Goal: Task Accomplishment & Management: Use online tool/utility

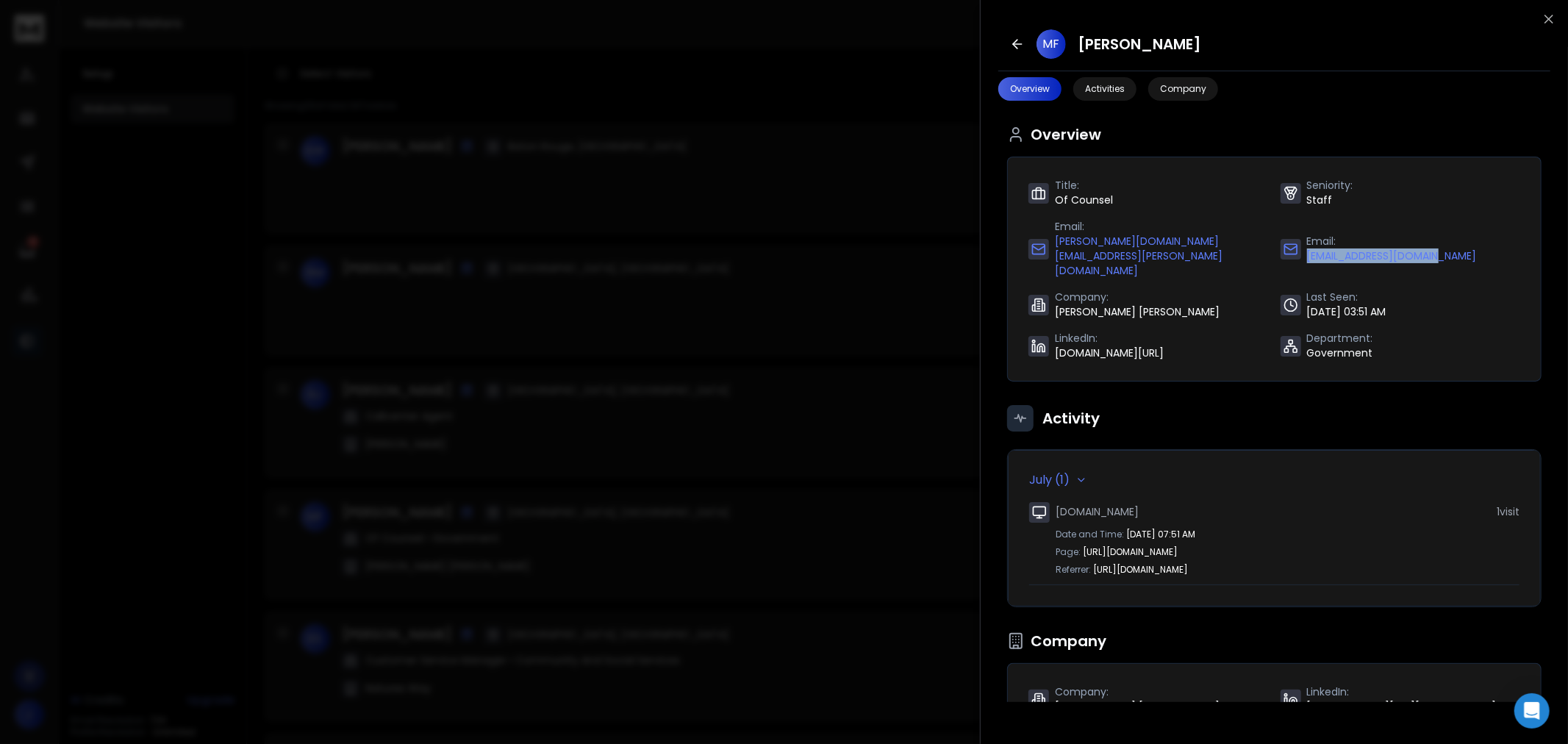
click at [1021, 42] on icon "button" at bounding box center [1017, 44] width 14 height 14
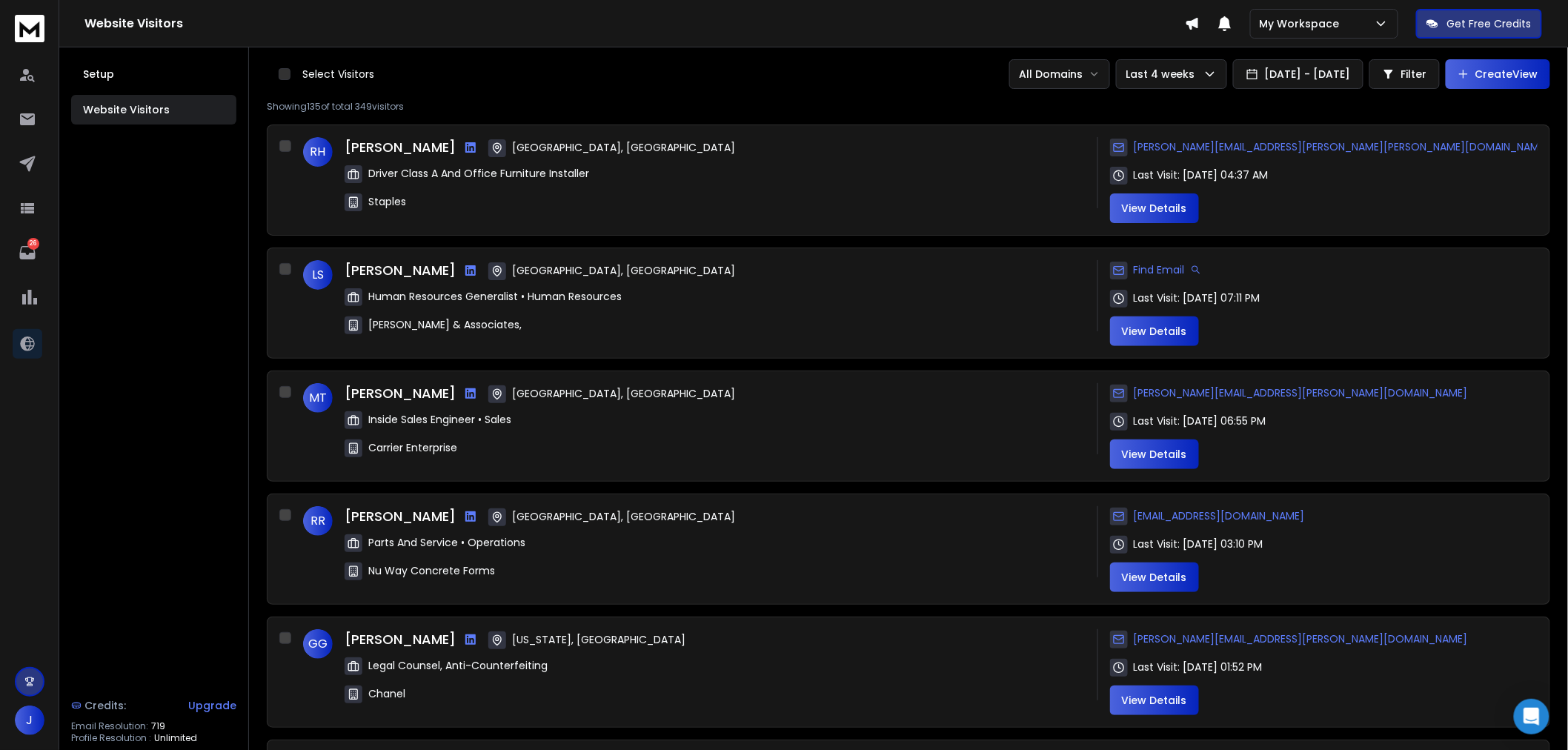
click at [1010, 71] on button "All Domains" at bounding box center [1060, 73] width 101 height 30
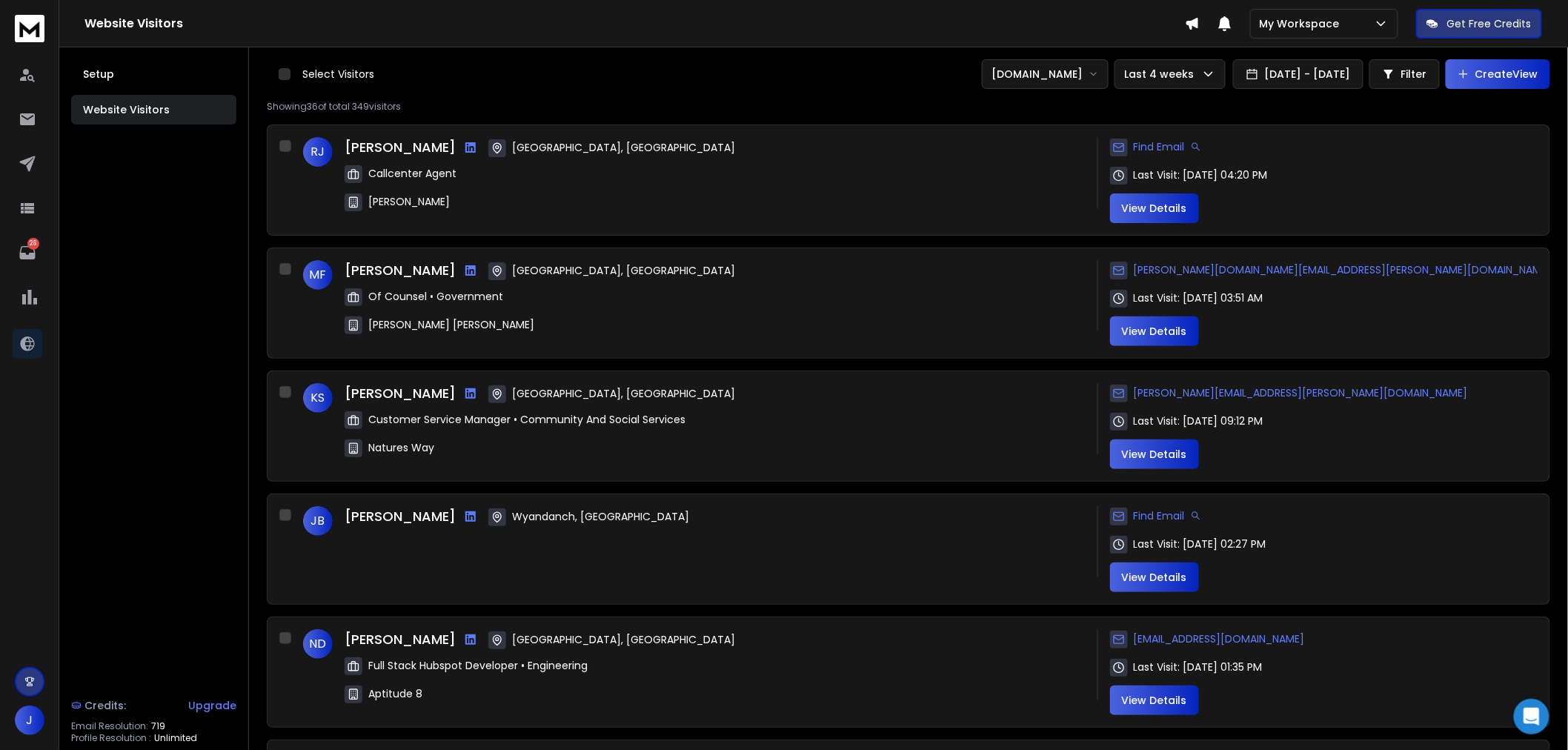
click at [1013, 71] on button "[DOMAIN_NAME]" at bounding box center [1045, 73] width 127 height 30
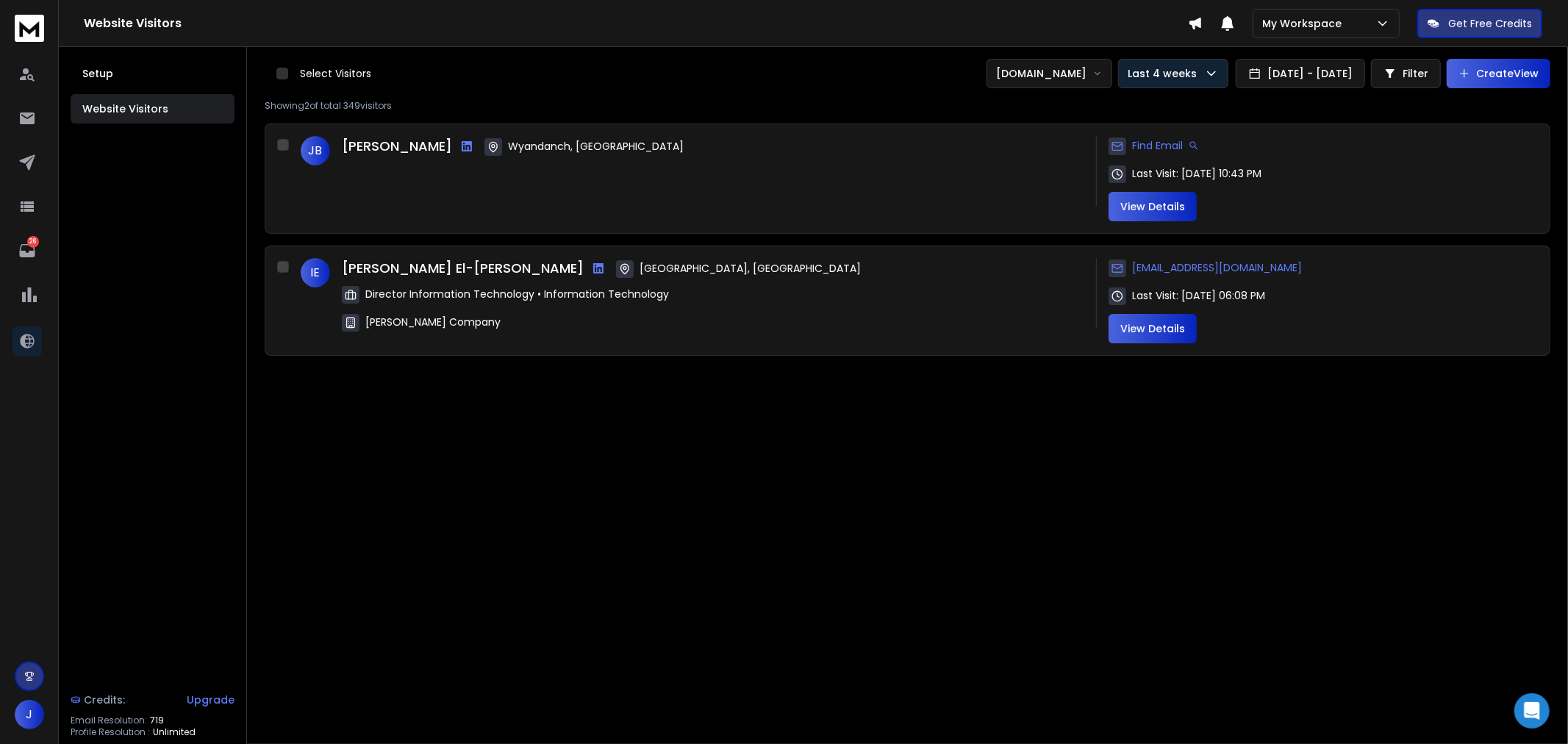
click at [1128, 78] on p "Last 4 weeks" at bounding box center [1165, 74] width 75 height 14
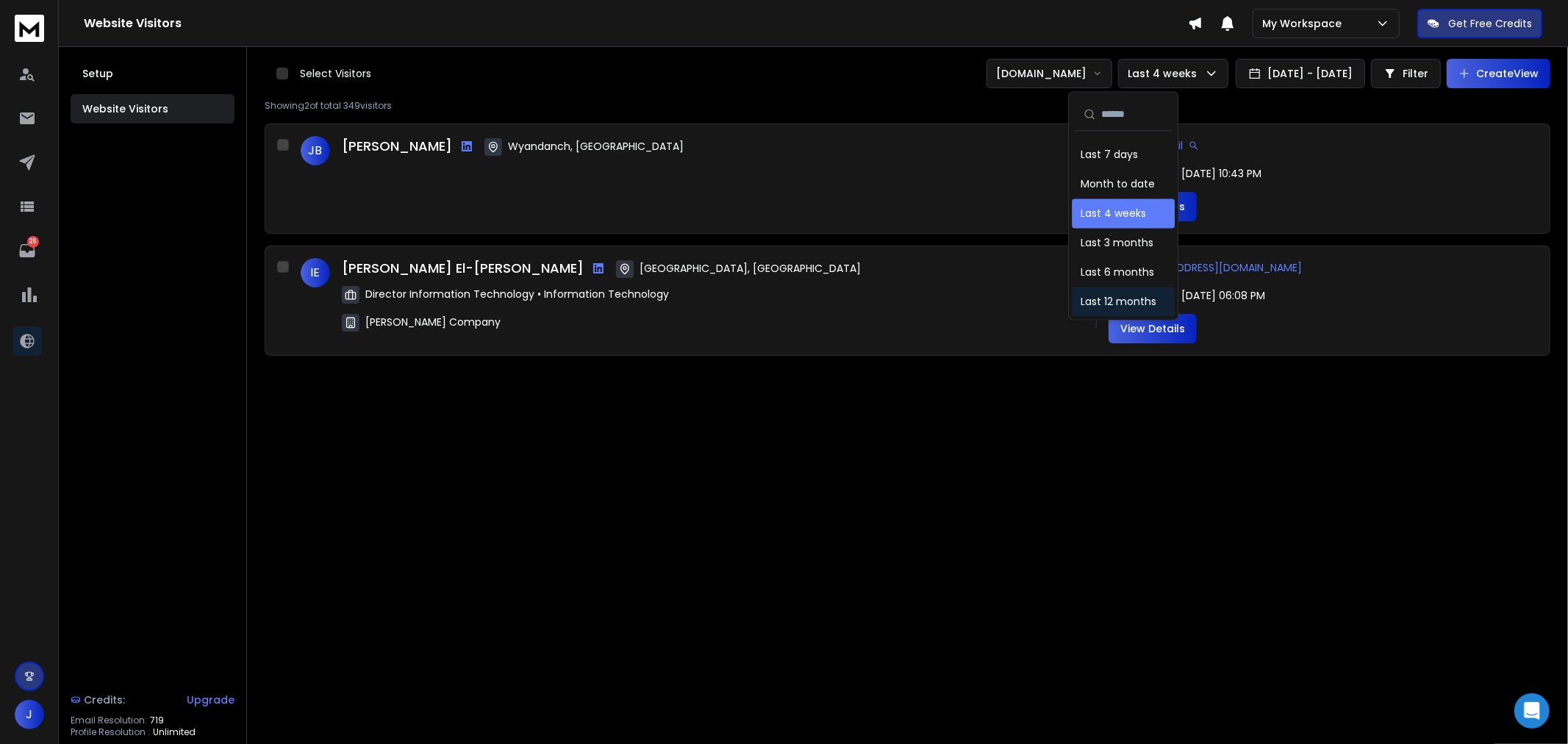
click at [1128, 297] on p "Last 12 months" at bounding box center [1119, 300] width 82 height 21
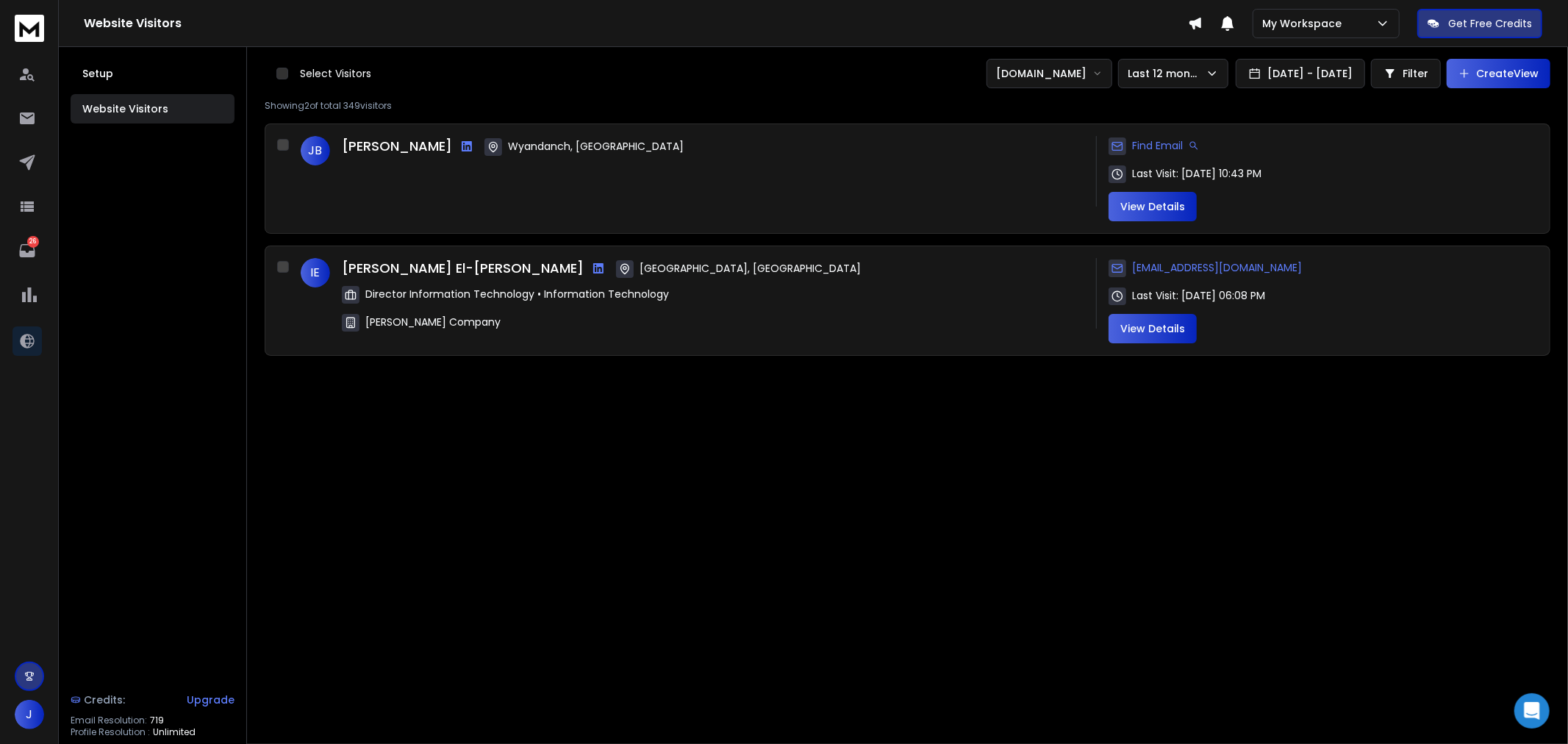
click at [994, 412] on div "Your warmest leads are on your site – Turn visits into conversations Reach Out …" at bounding box center [784, 372] width 1568 height 744
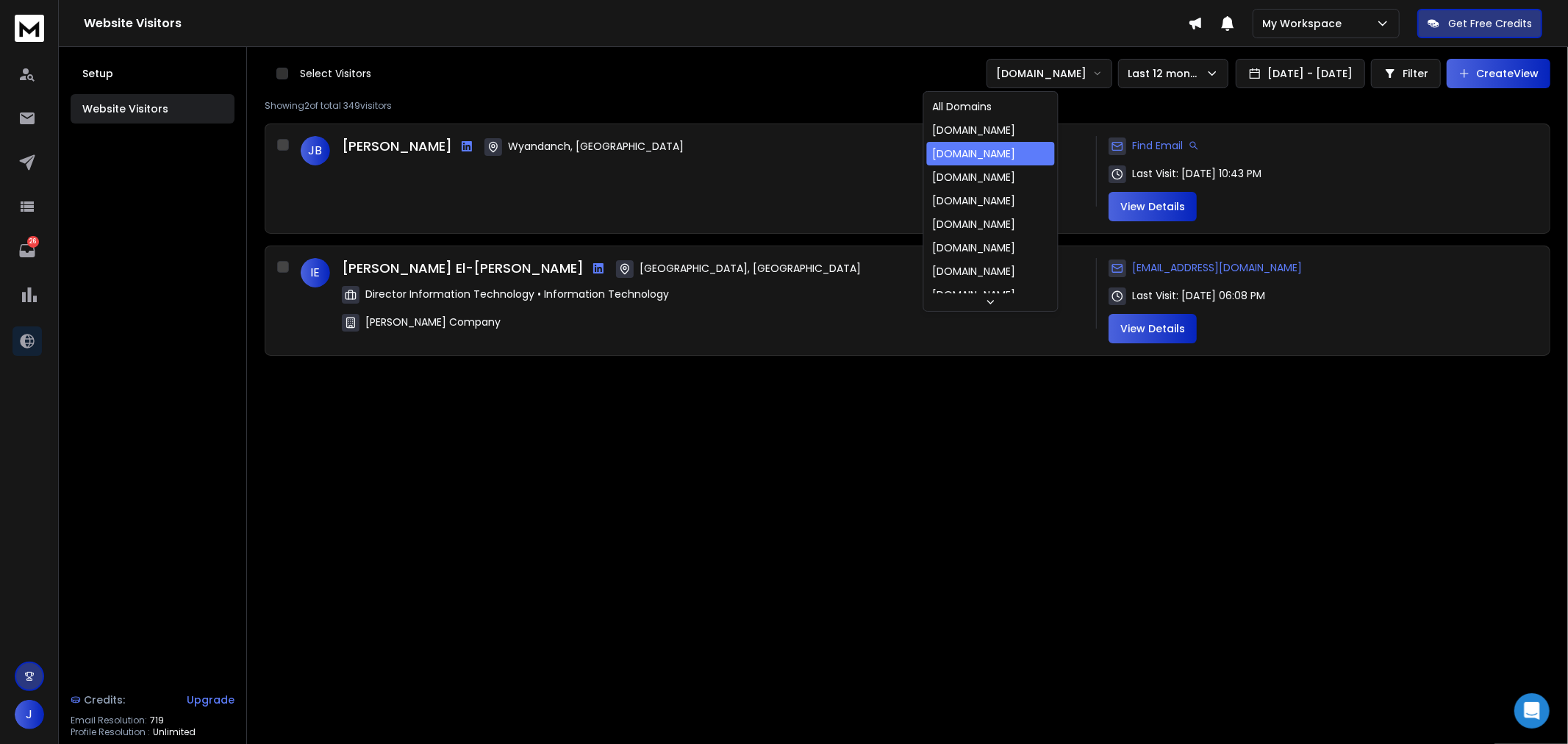
click at [988, 74] on button "jacklalanneusa.com" at bounding box center [1050, 73] width 126 height 30
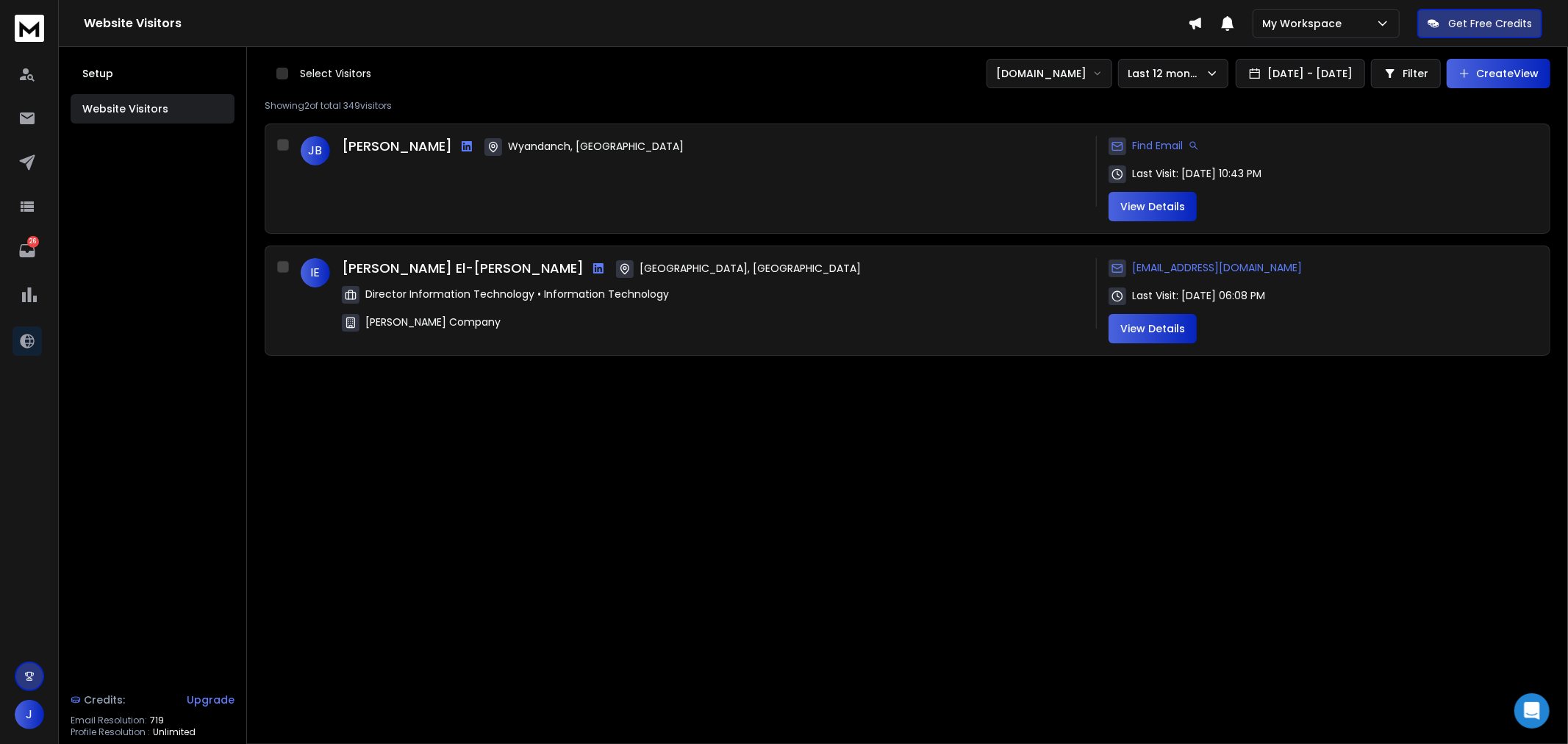
click at [1037, 67] on button "jacklalanneusa.com" at bounding box center [1050, 73] width 126 height 30
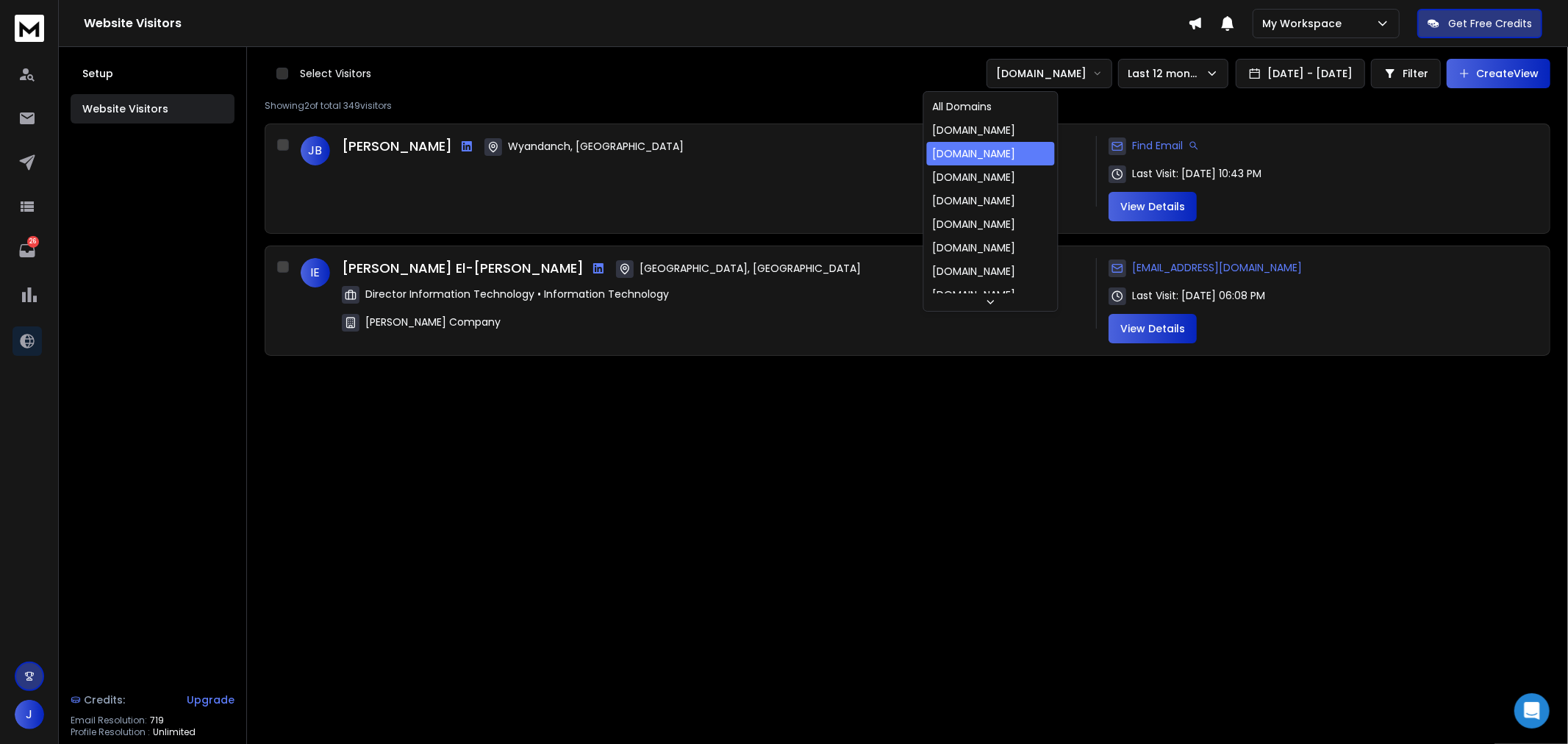
click at [1041, 67] on button "jacklalanneusa.com" at bounding box center [1050, 73] width 126 height 30
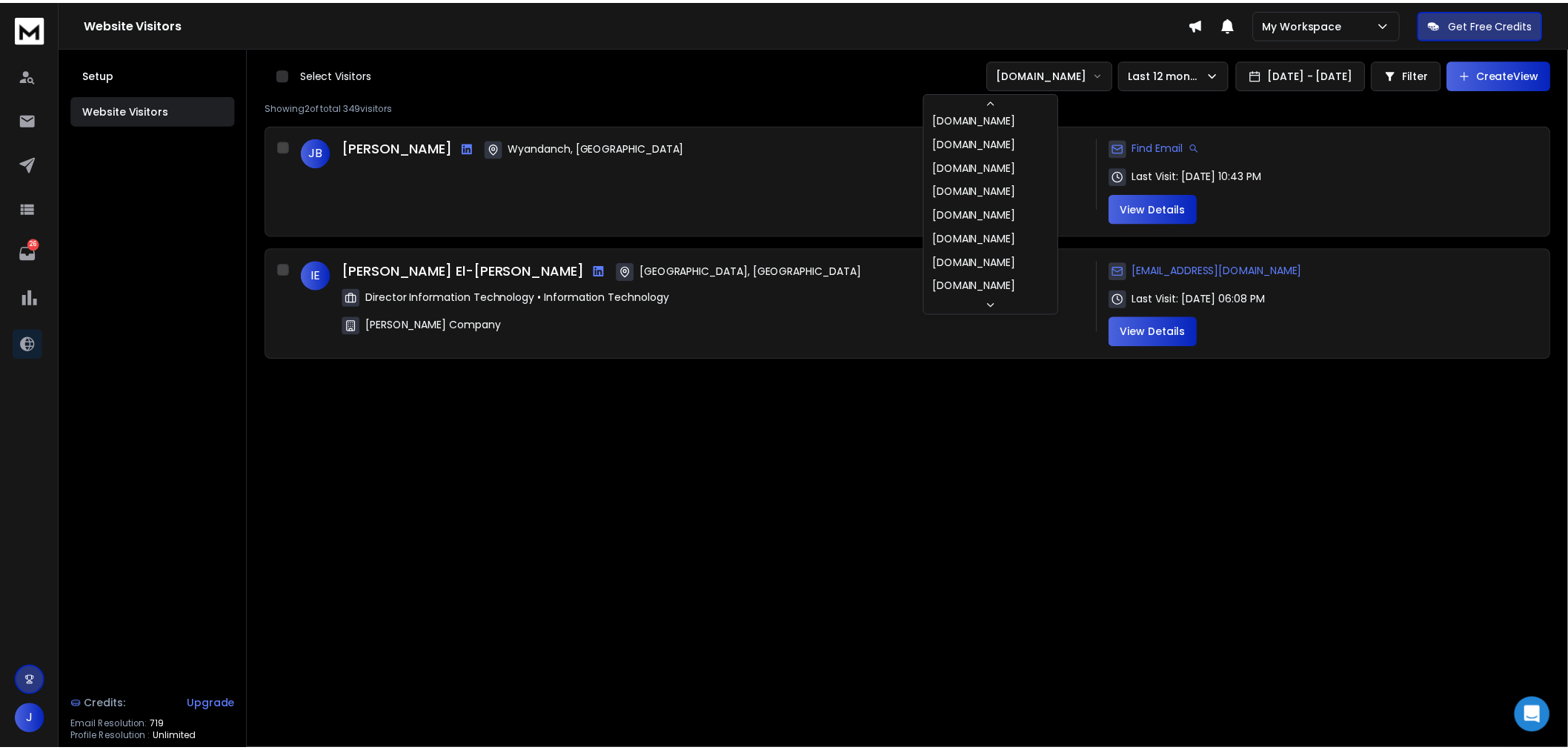
scroll to position [324, 0]
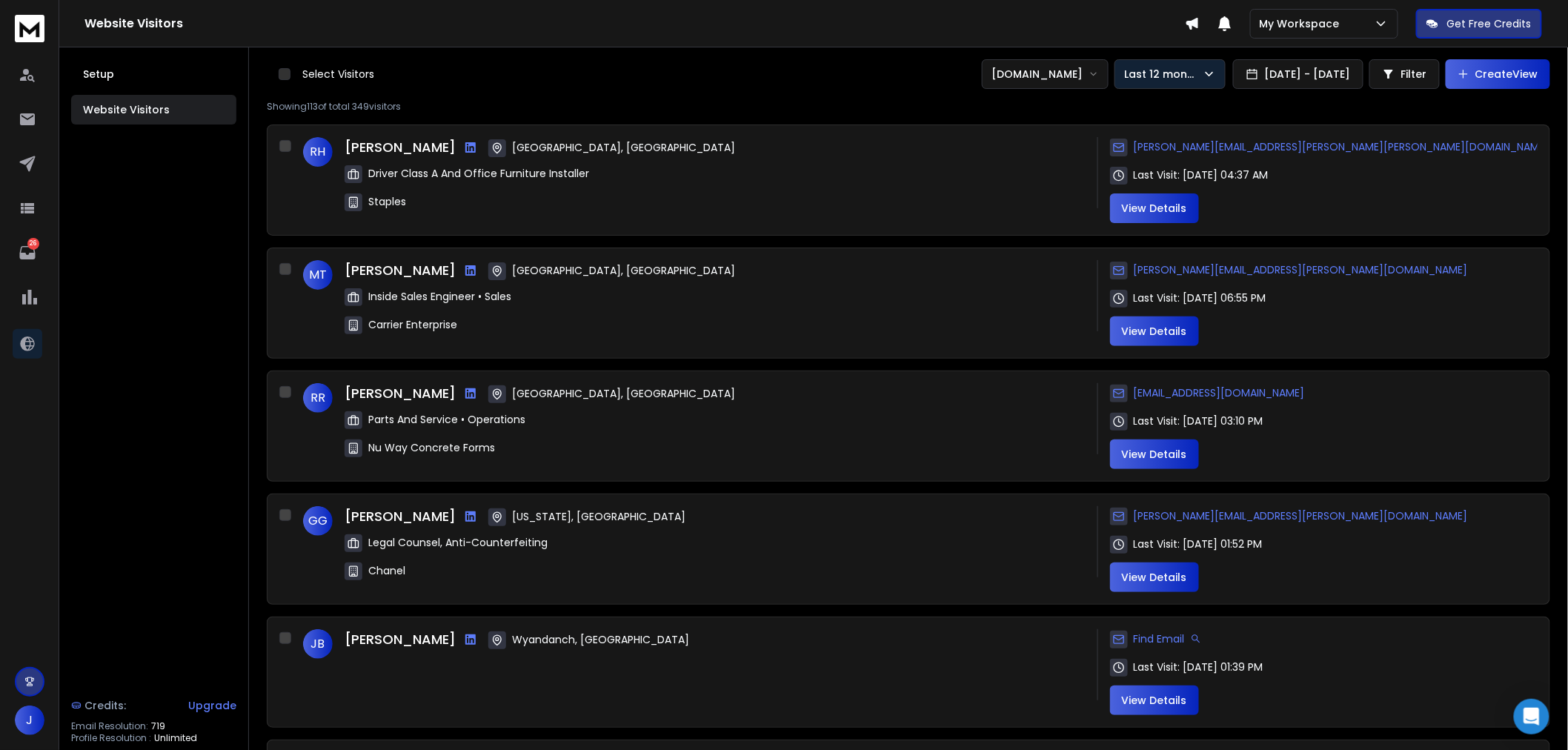
click at [1124, 69] on p "Last 12 months" at bounding box center [1163, 74] width 79 height 15
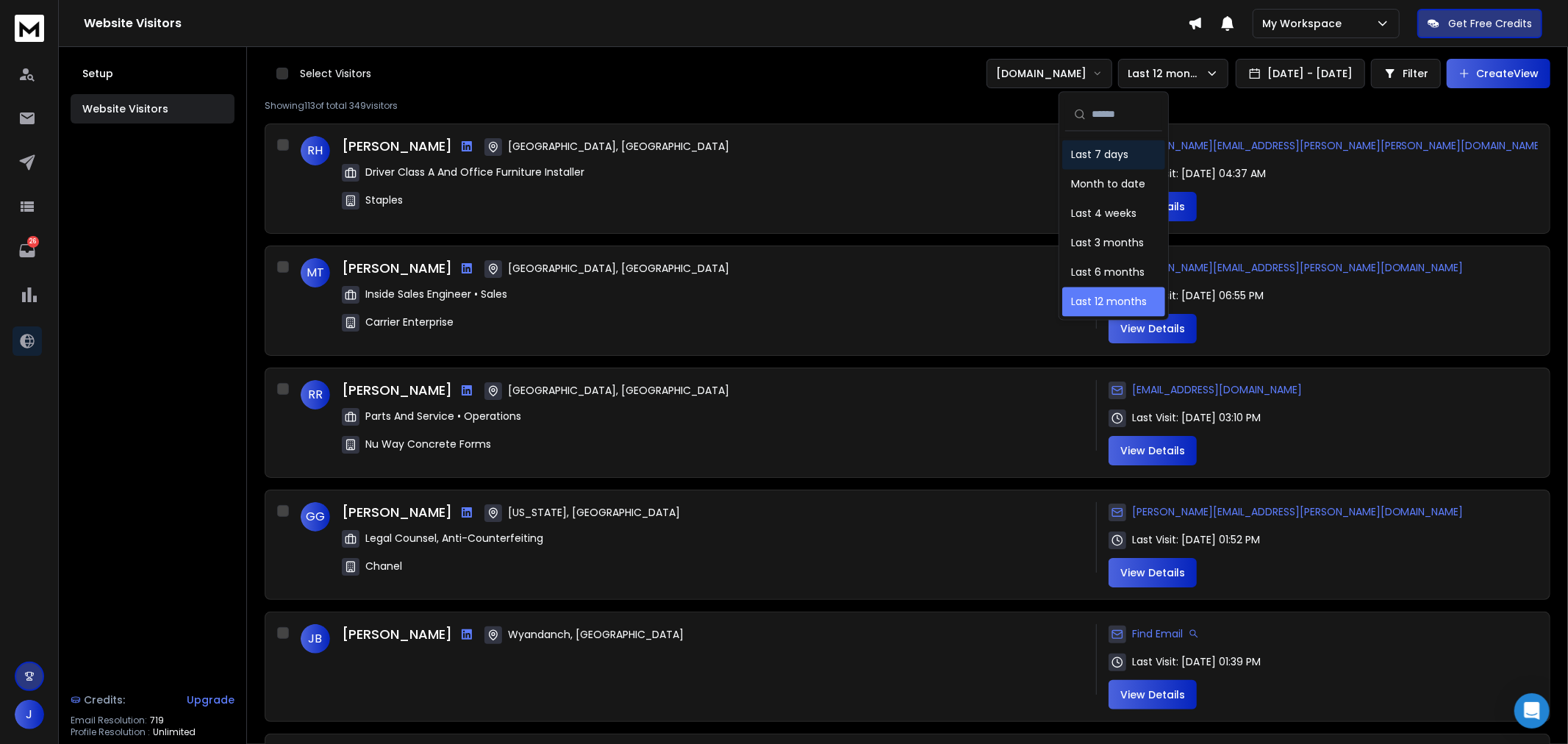
click at [711, 71] on div "Select Visitors" at bounding box center [584, 73] width 640 height 30
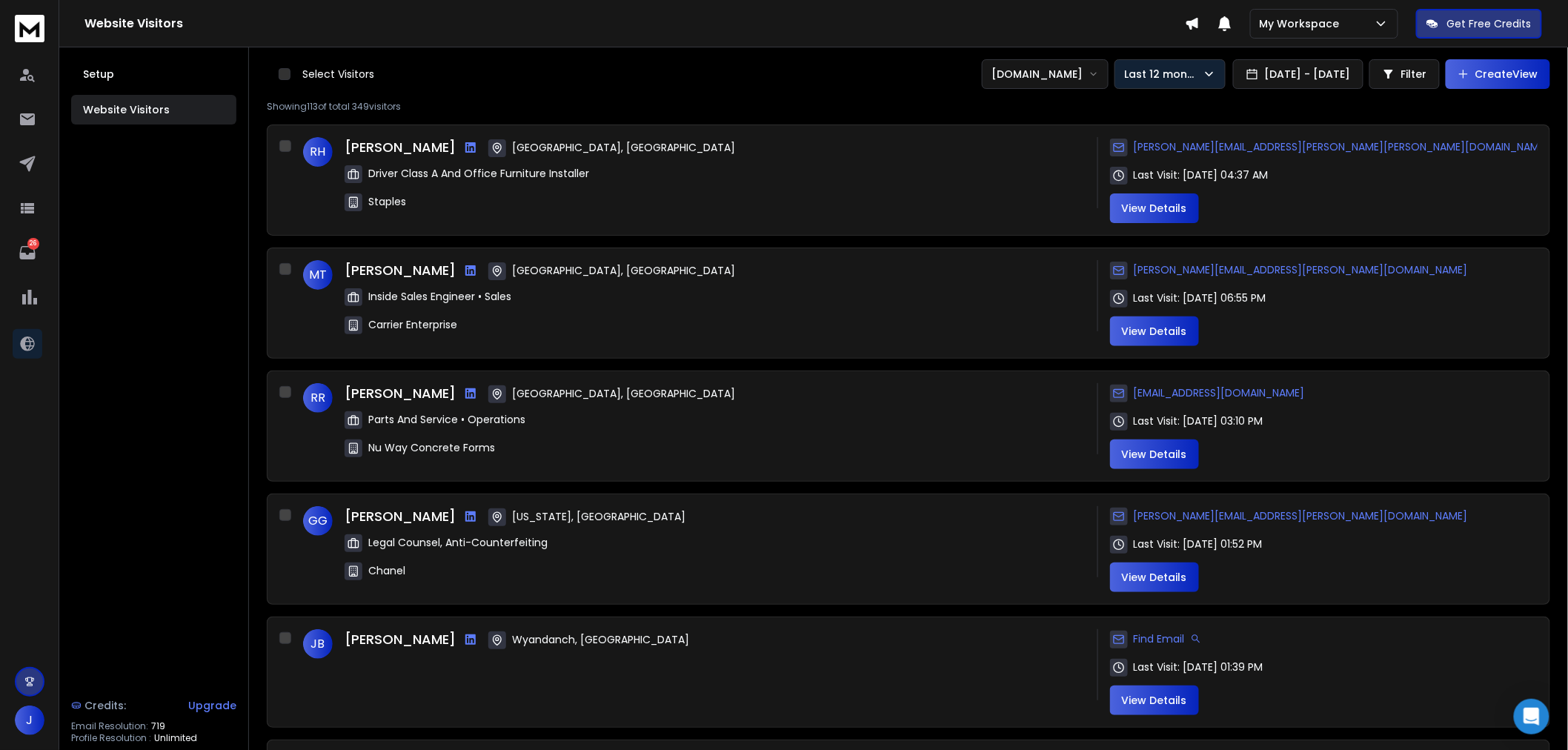
click at [1124, 71] on p "Last 12 months" at bounding box center [1163, 74] width 79 height 15
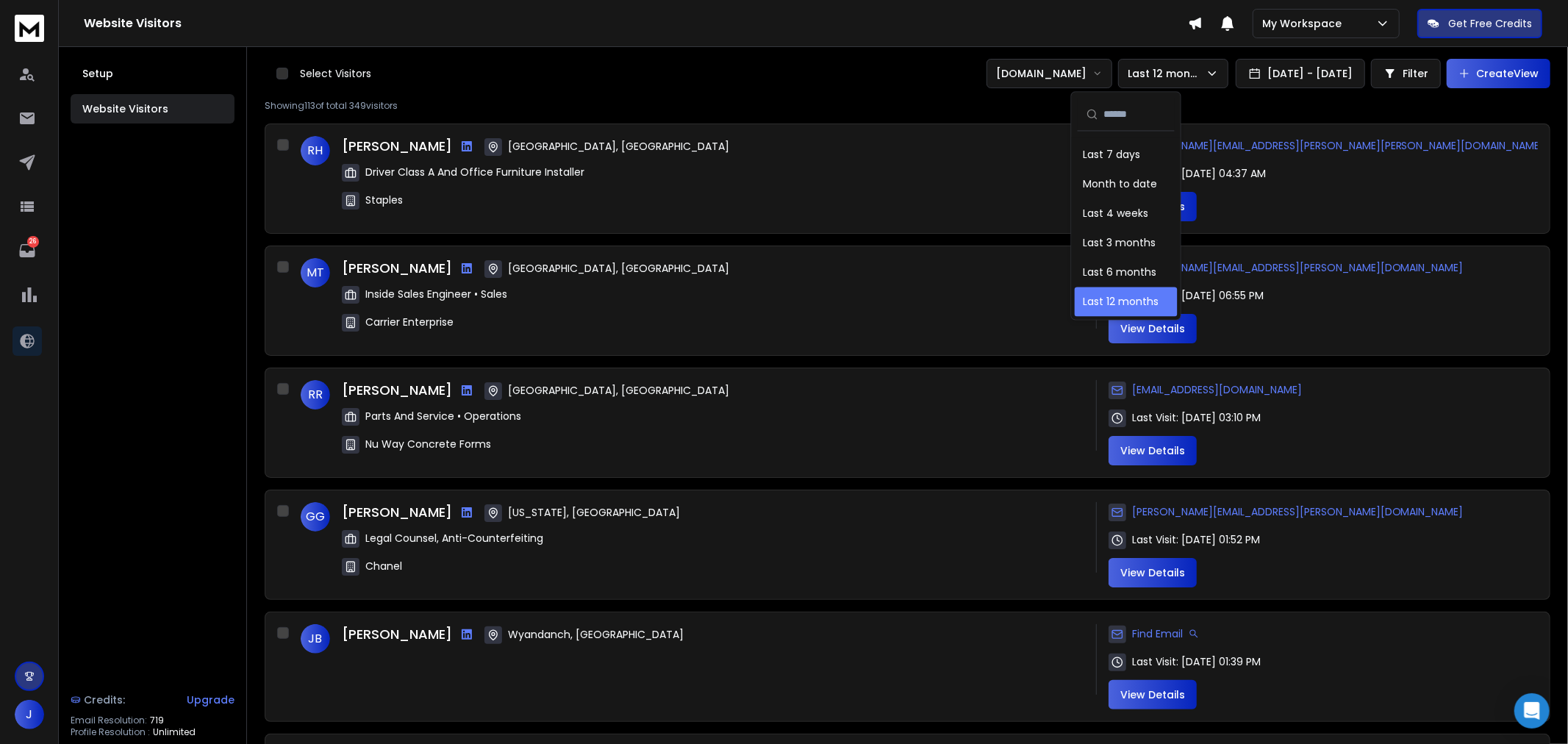
click at [1118, 298] on p "Last 12 months" at bounding box center [1122, 300] width 82 height 21
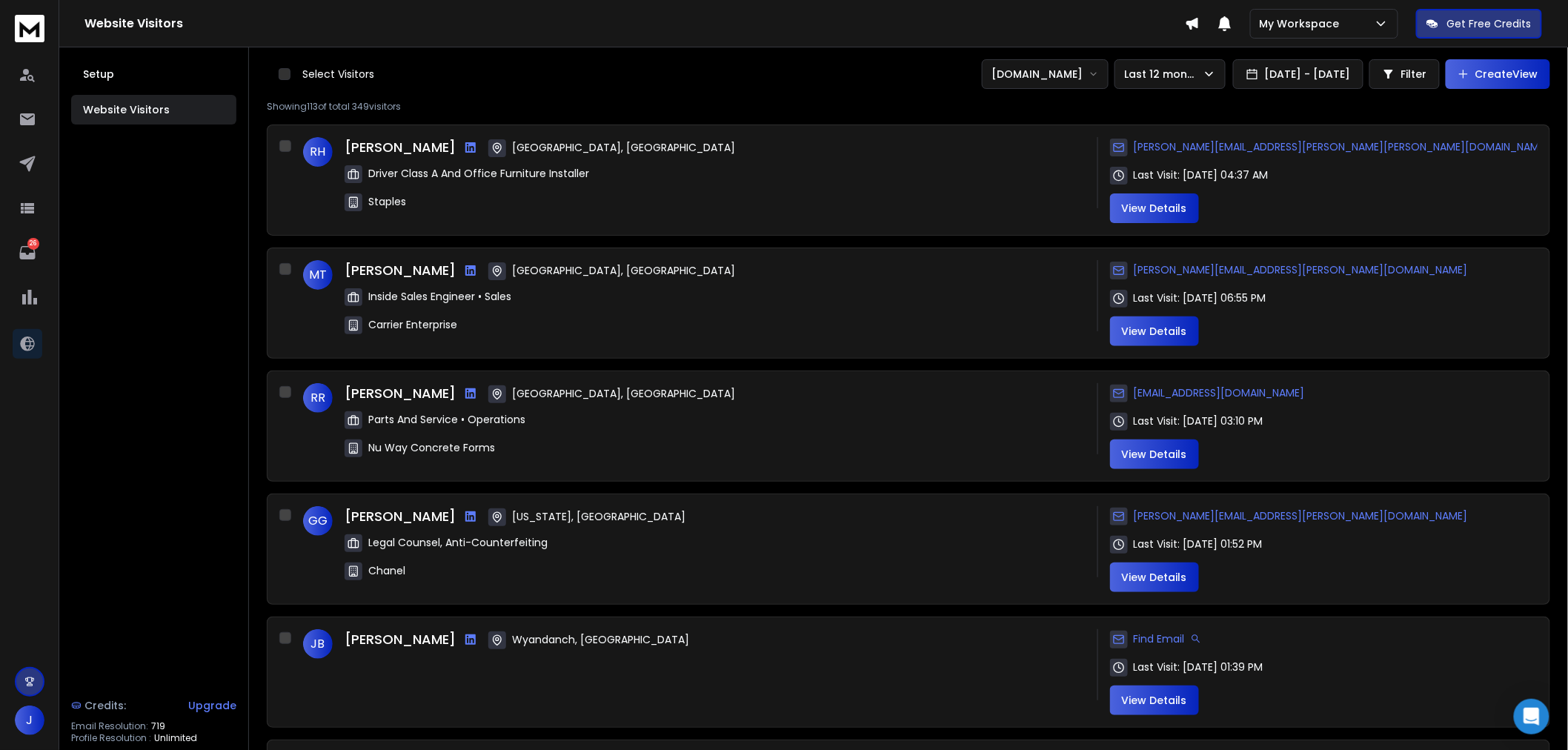
click at [651, 87] on div "Select Visitors" at bounding box center [586, 73] width 639 height 30
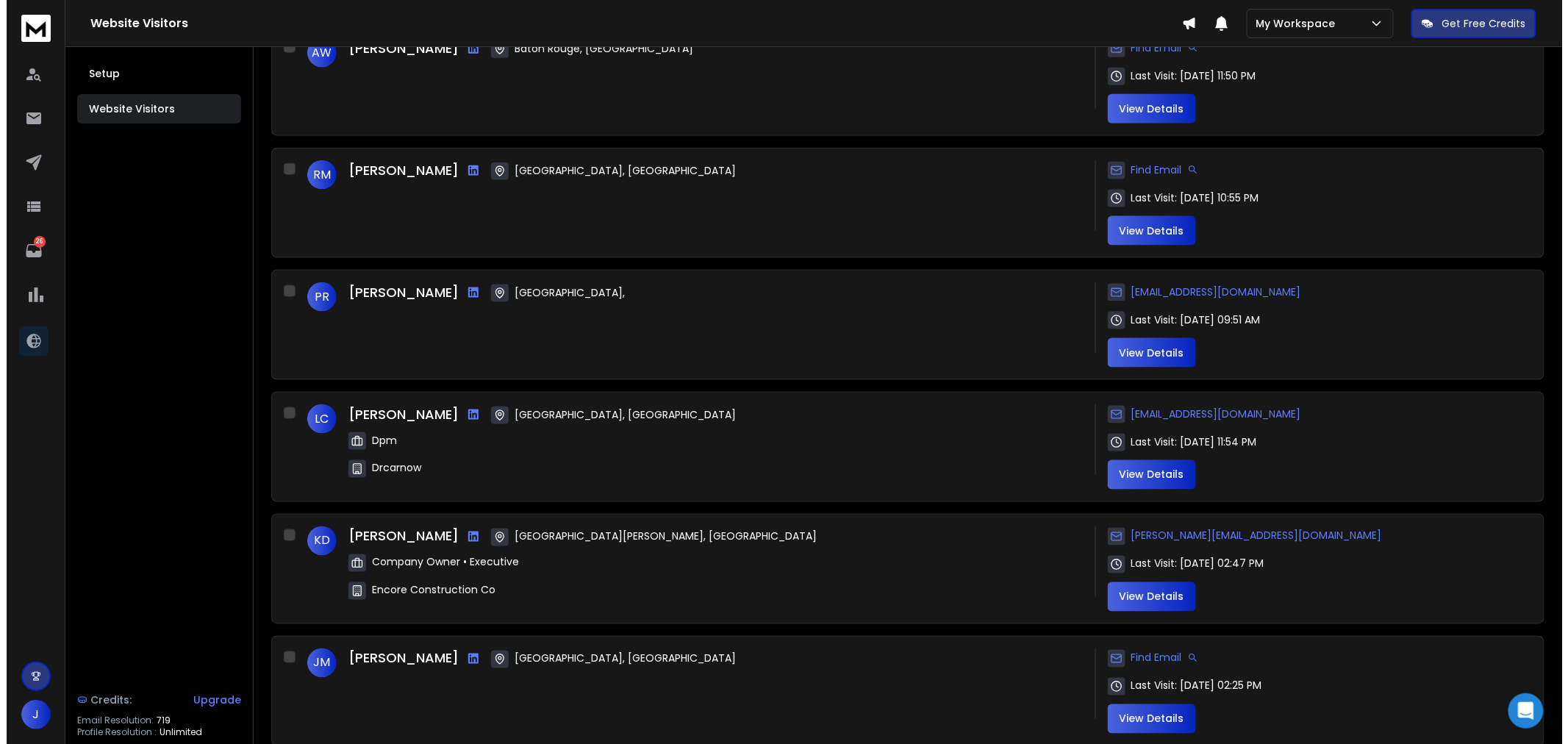
scroll to position [0, 0]
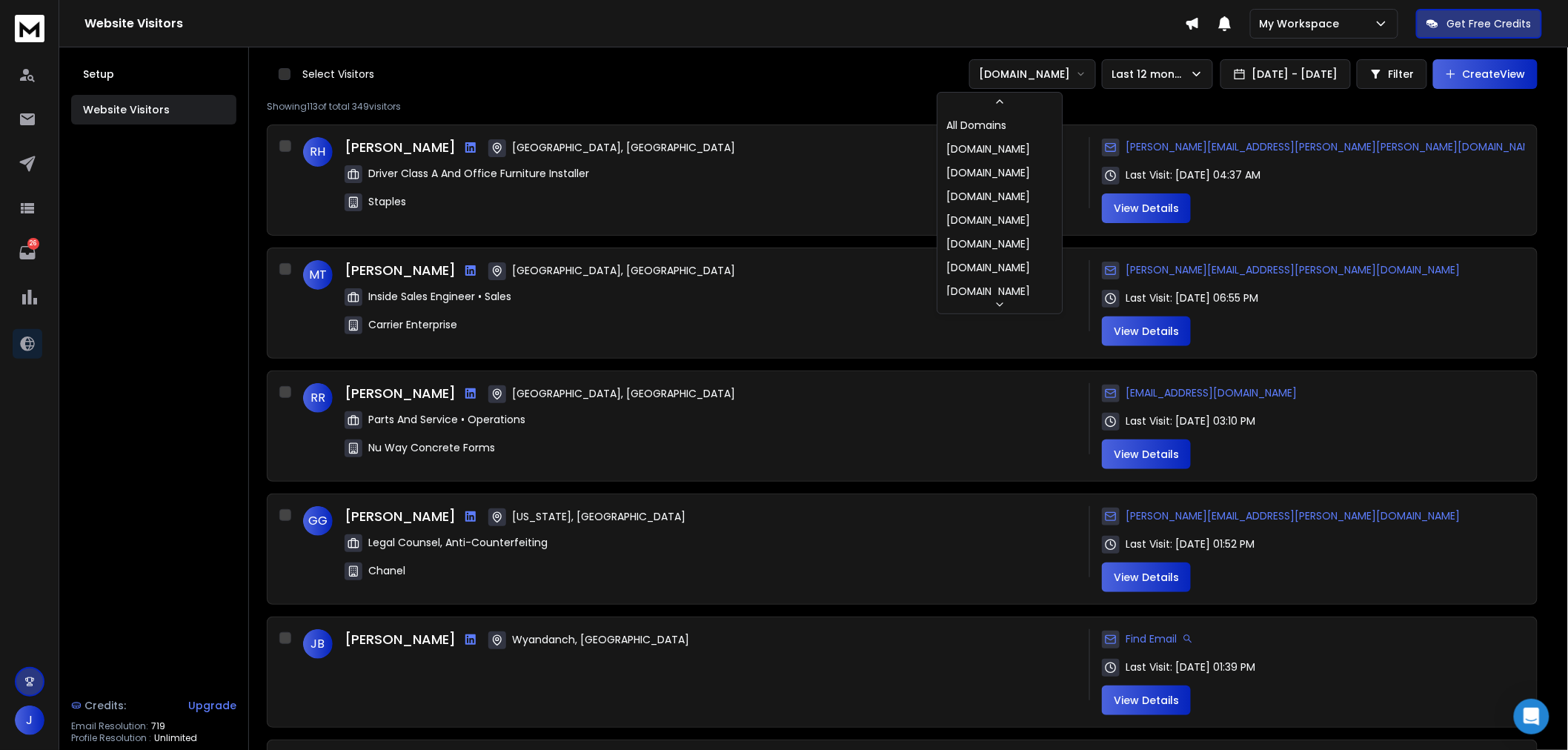
click at [1006, 71] on button "jacklalanne.com" at bounding box center [1033, 73] width 127 height 30
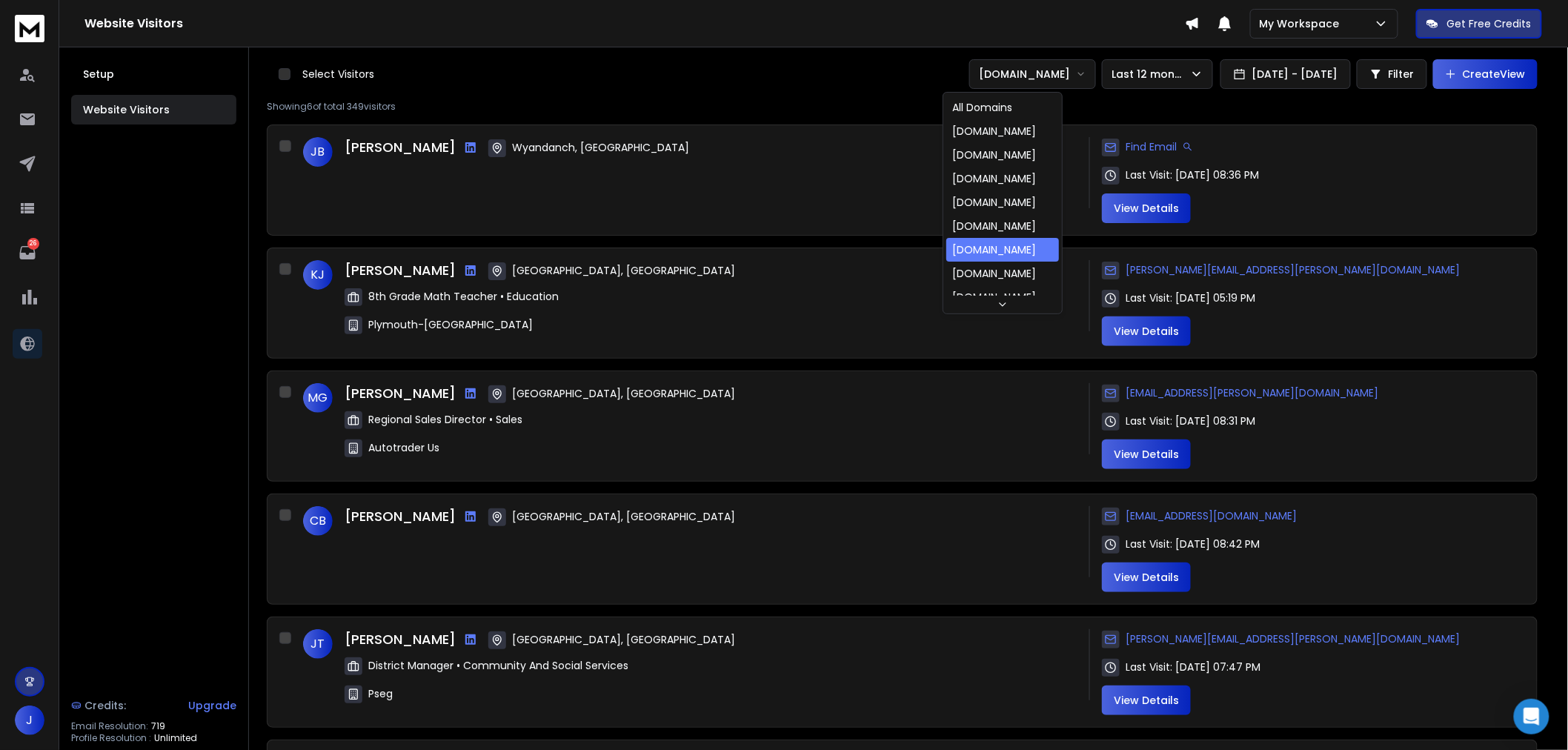
click at [1005, 74] on button "mycoachis.app" at bounding box center [1033, 73] width 127 height 30
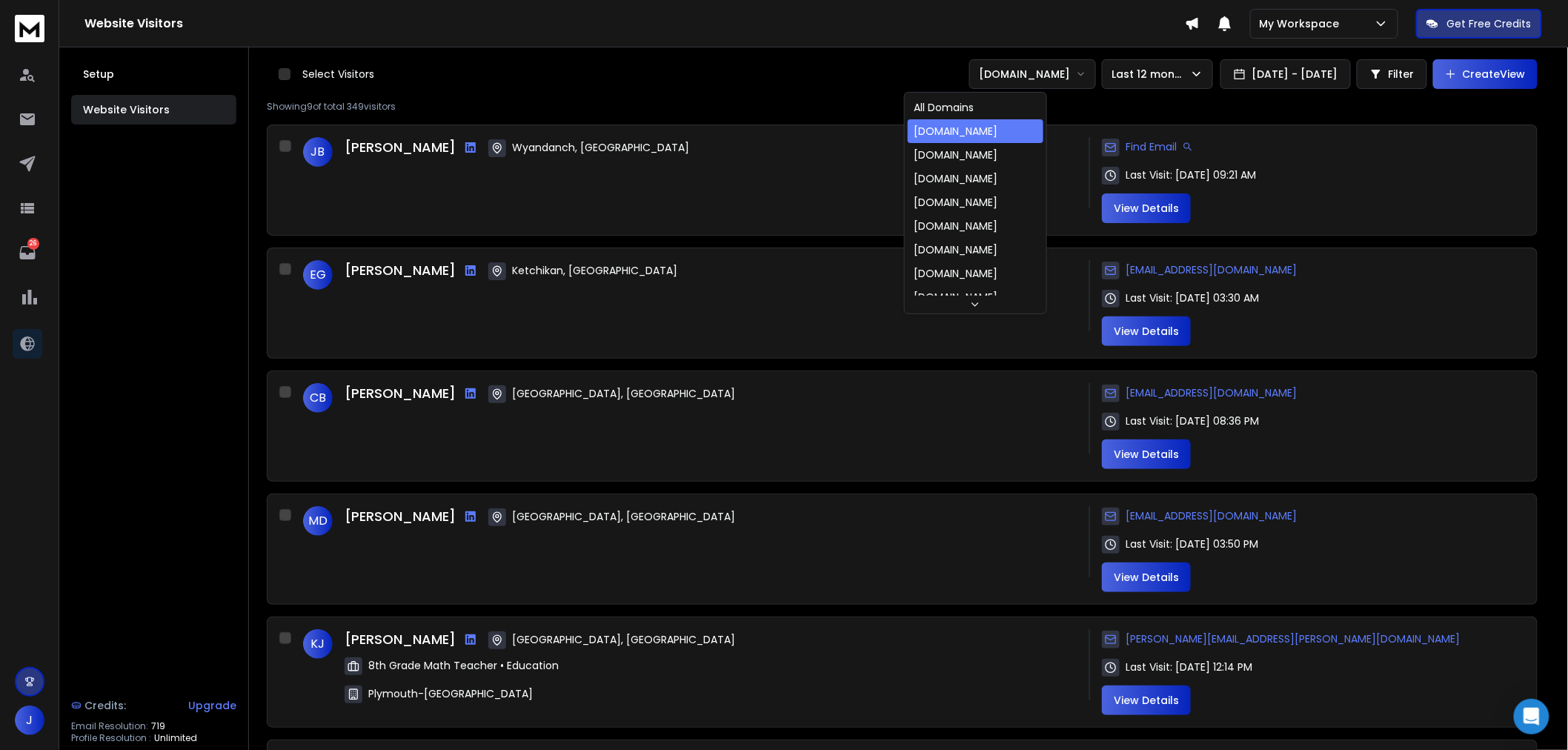
click at [1003, 73] on button "thingstodogrowth.com" at bounding box center [1033, 73] width 127 height 30
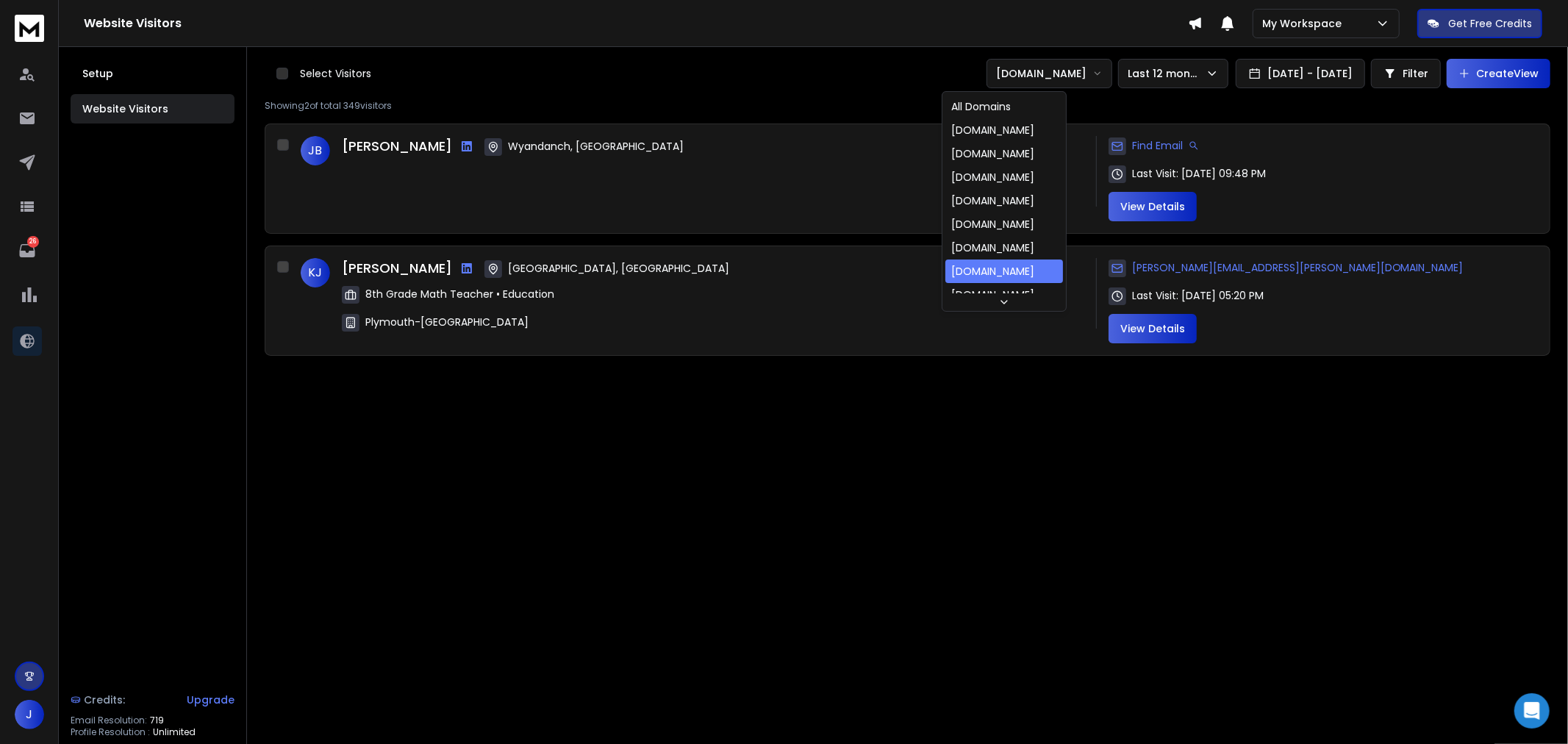
click at [987, 71] on button "myequation.app" at bounding box center [1050, 73] width 126 height 30
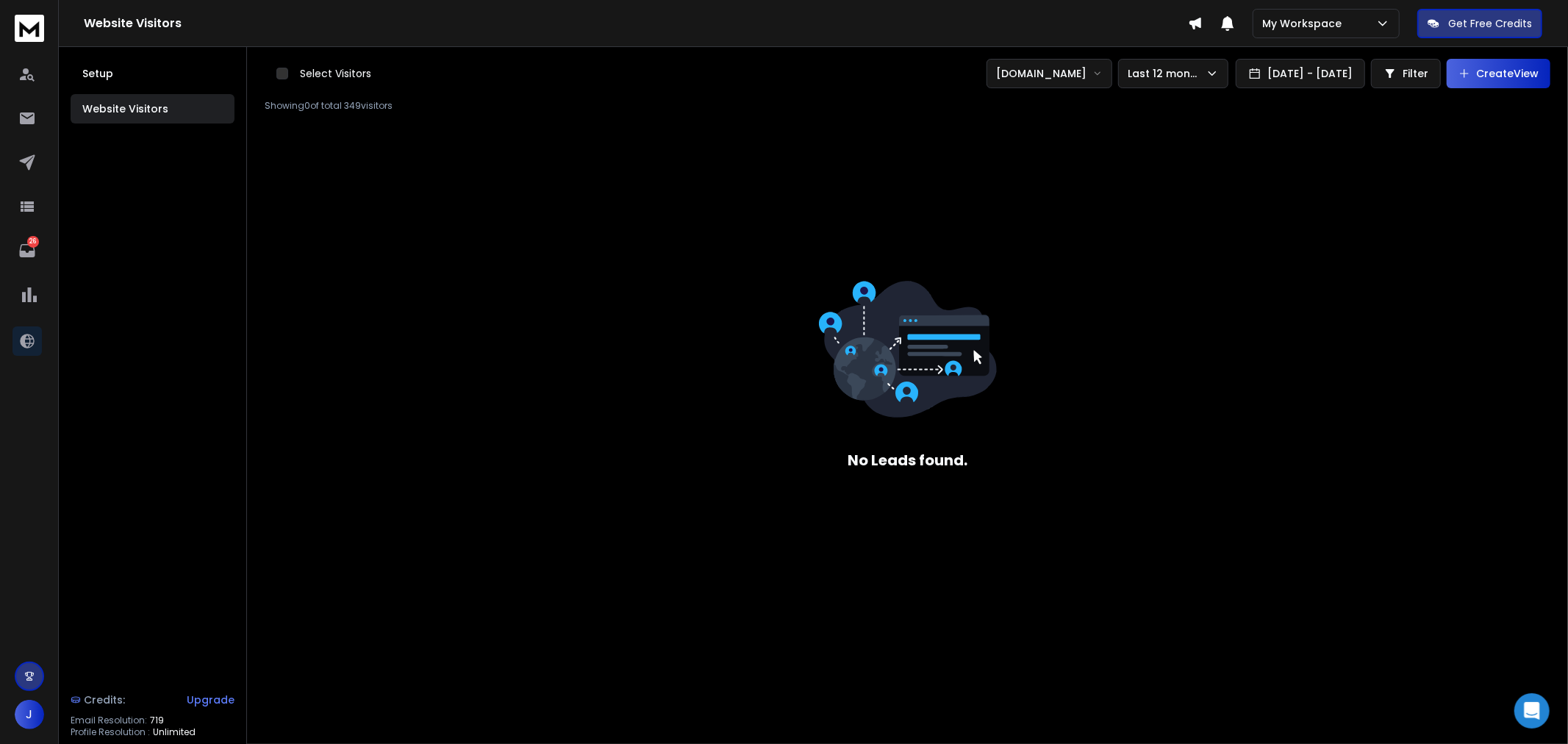
click at [1008, 68] on button "studiomonetizer.com" at bounding box center [1050, 73] width 126 height 30
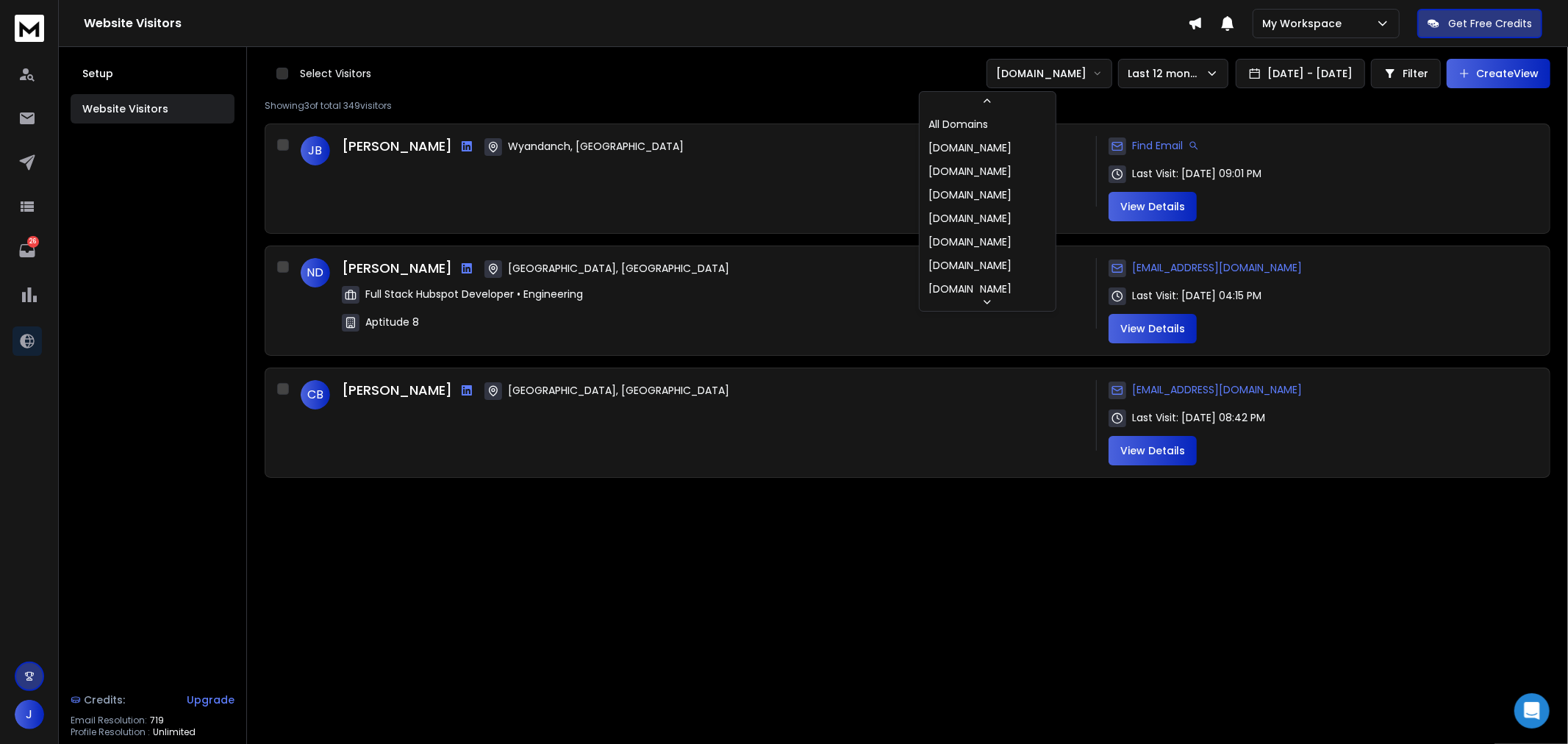
click at [997, 67] on button "brandmonetizer.com" at bounding box center [1050, 73] width 126 height 30
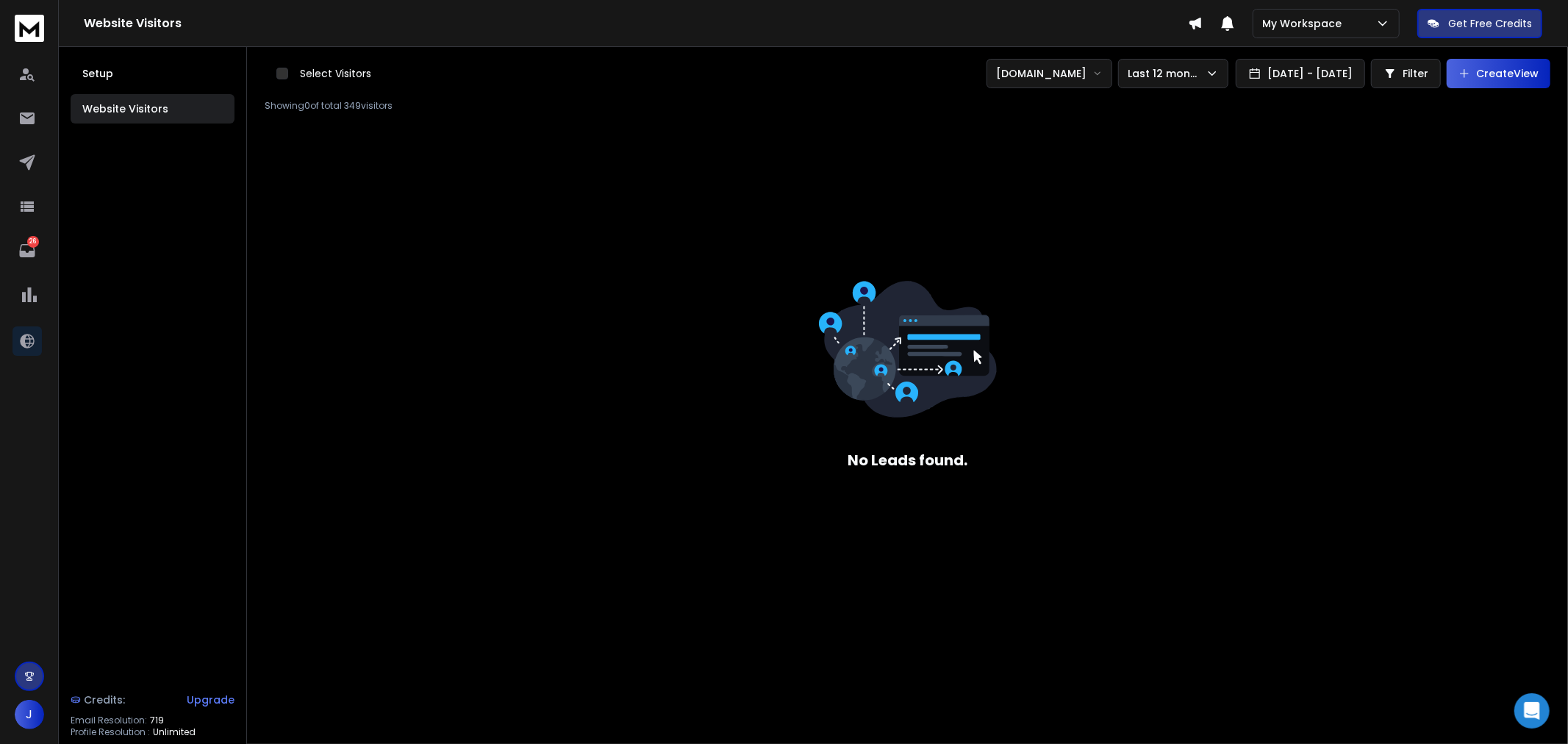
click at [1019, 71] on button "aitimemaker.com" at bounding box center [1050, 73] width 126 height 30
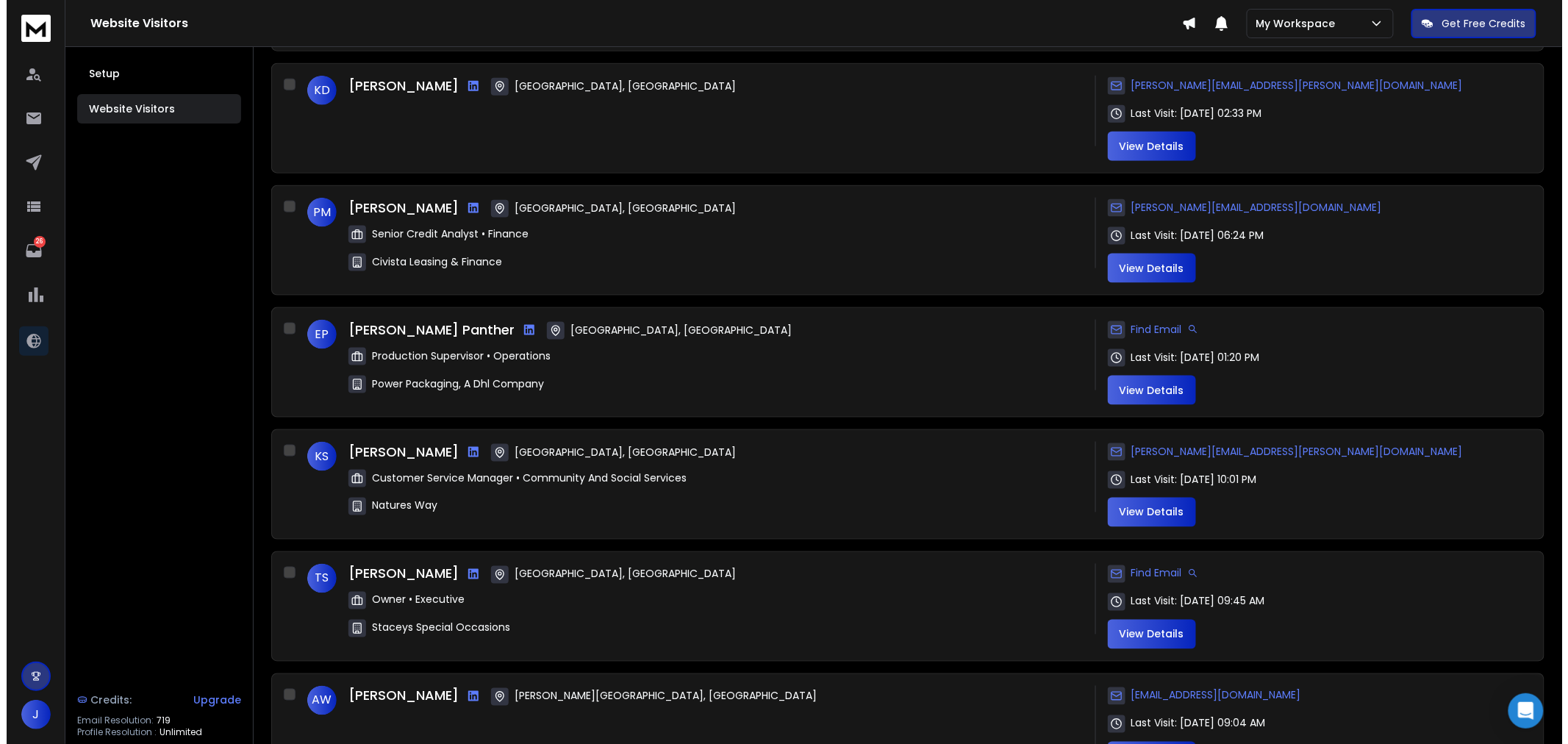
scroll to position [0, 0]
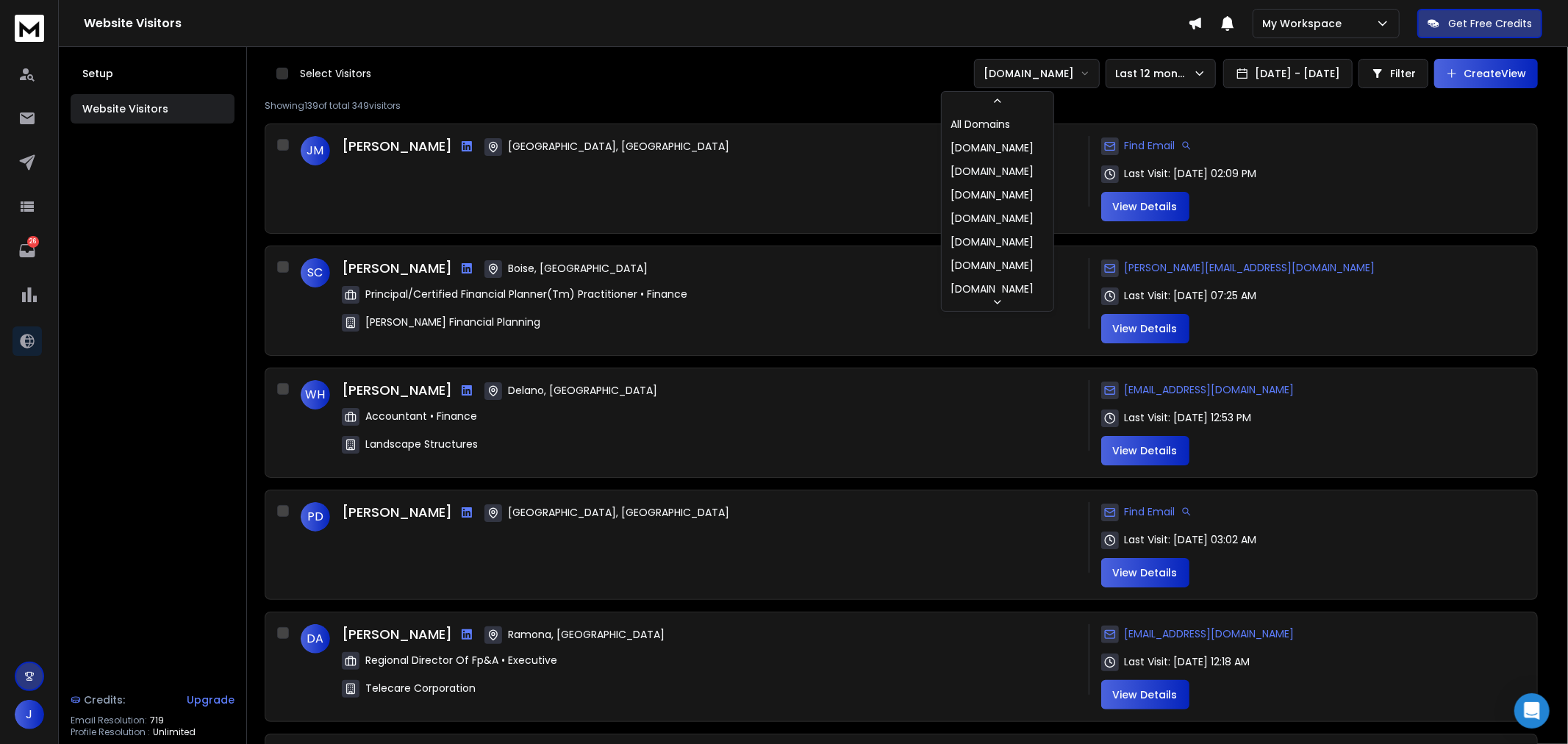
click at [981, 67] on button "lalannefit.com" at bounding box center [1037, 73] width 126 height 30
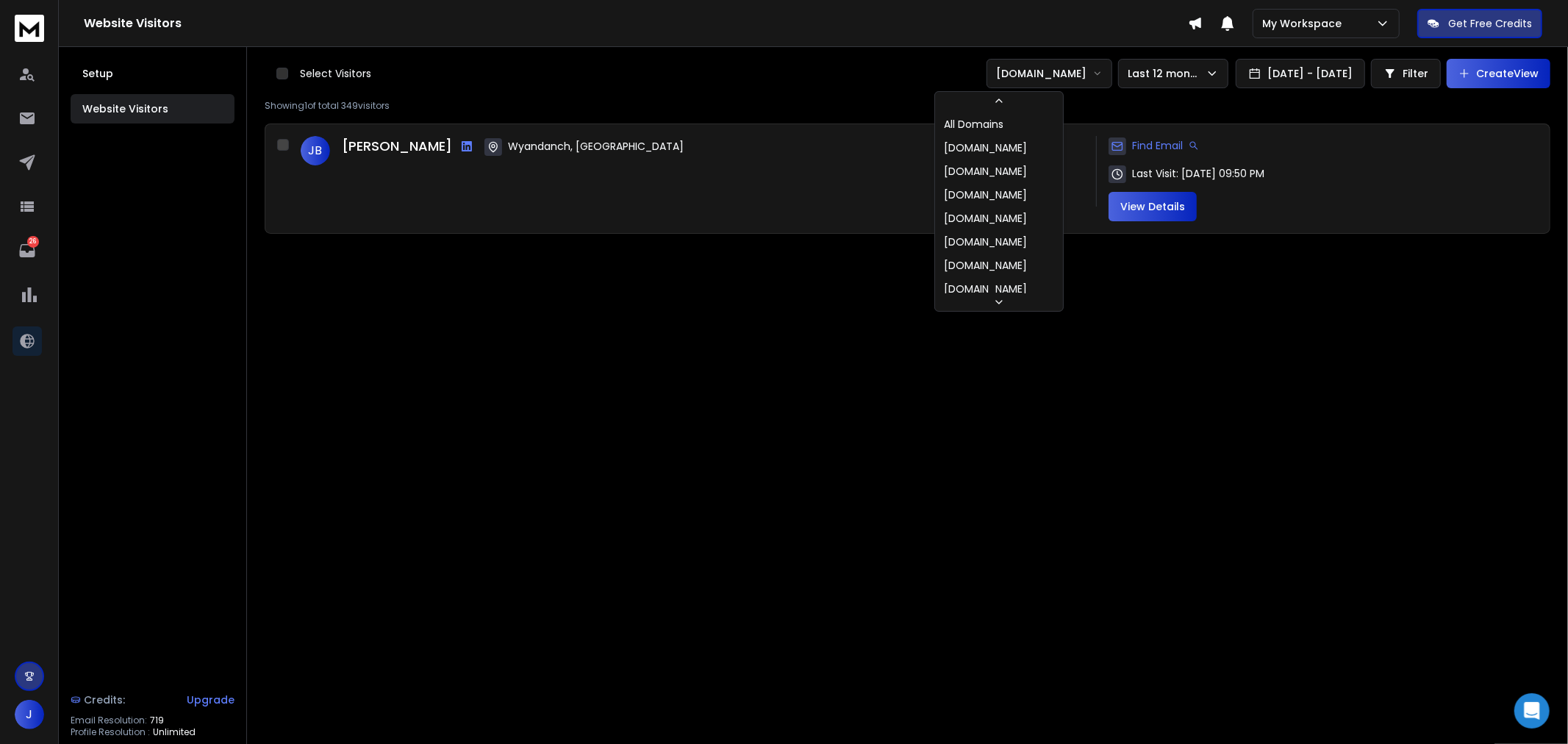
click at [1013, 67] on button "streamcenter.app" at bounding box center [1050, 73] width 126 height 30
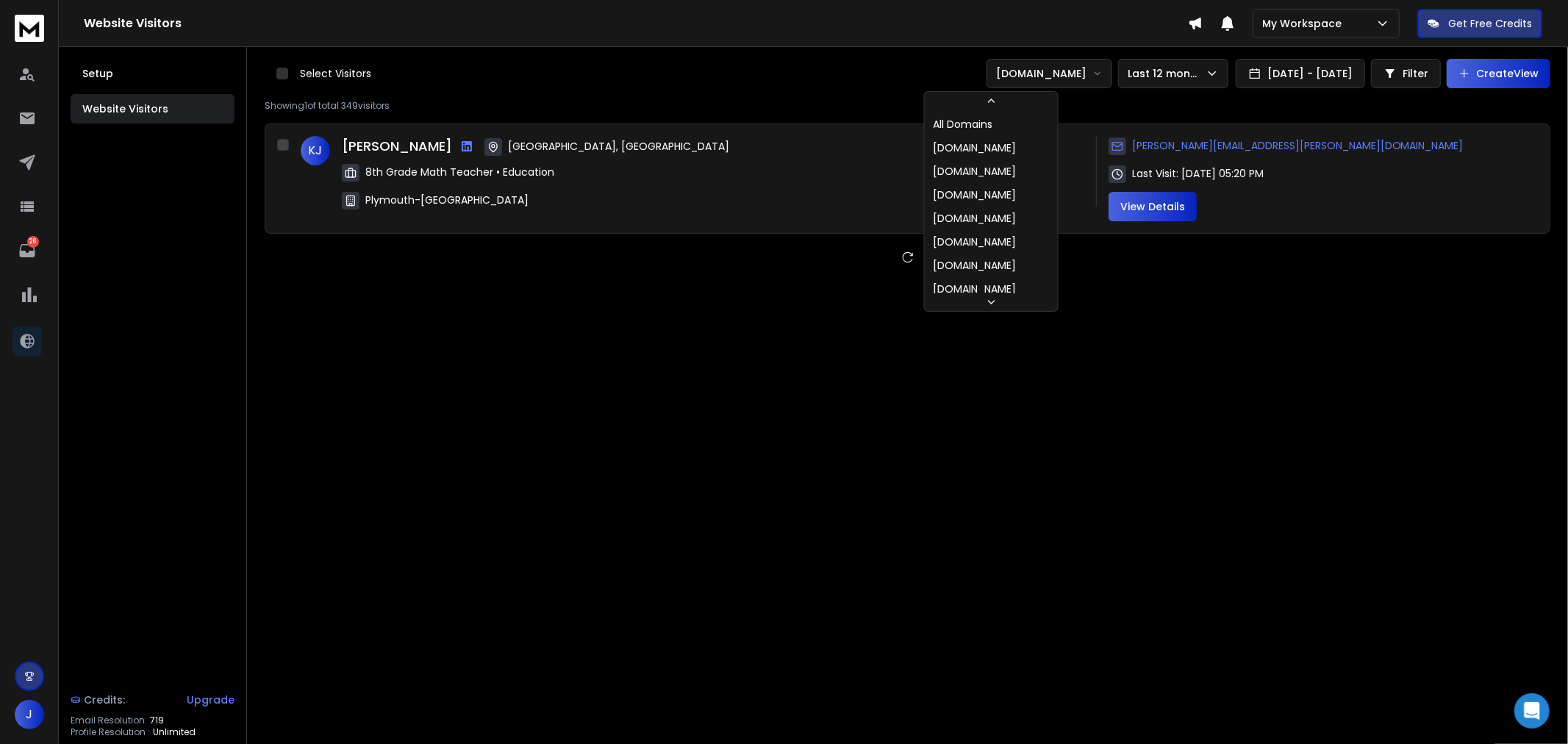
scroll to position [194, 0]
click at [993, 74] on button "Careharmony.quest" at bounding box center [1050, 73] width 126 height 30
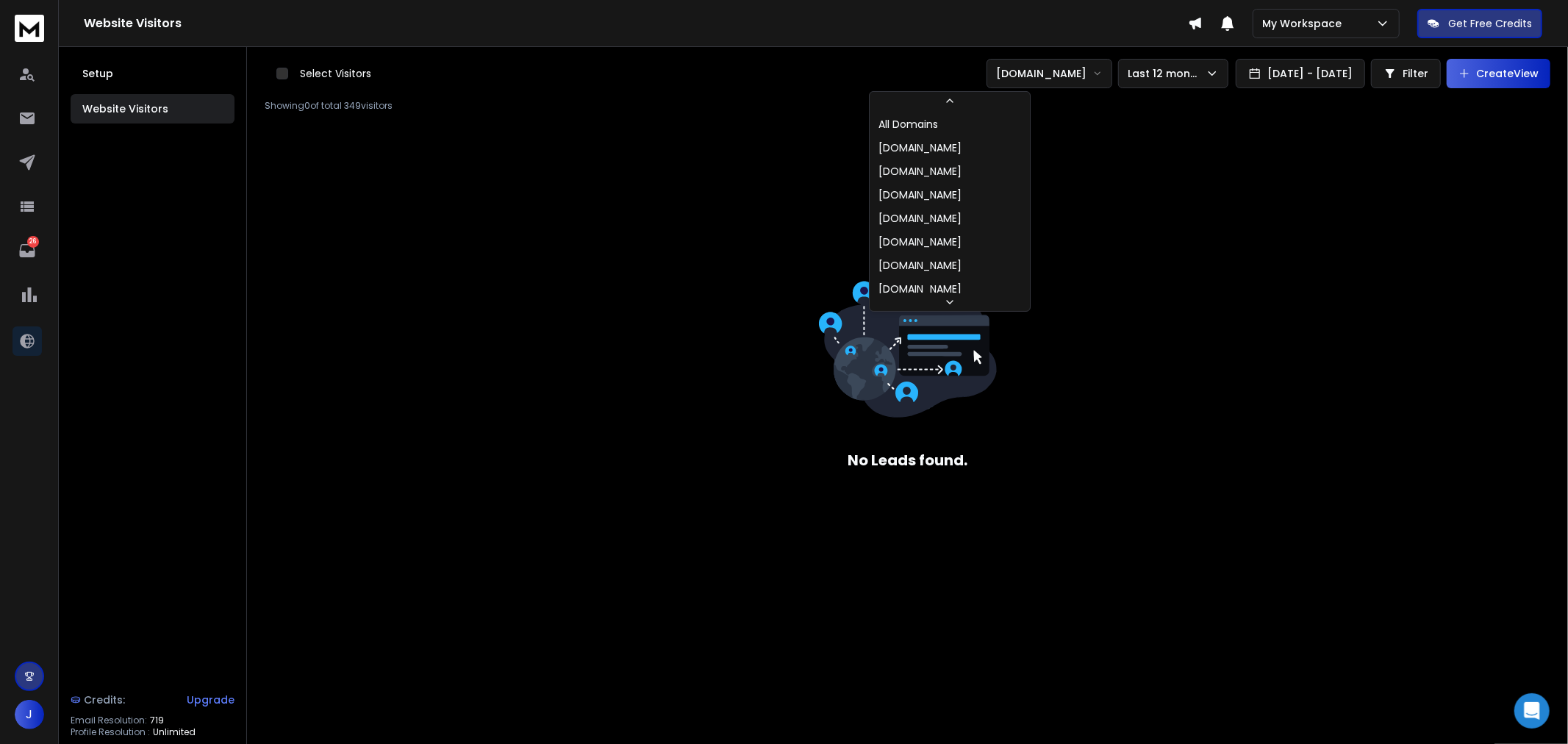
click at [1005, 70] on button "webinar.diversityincome.quest" at bounding box center [1050, 73] width 126 height 30
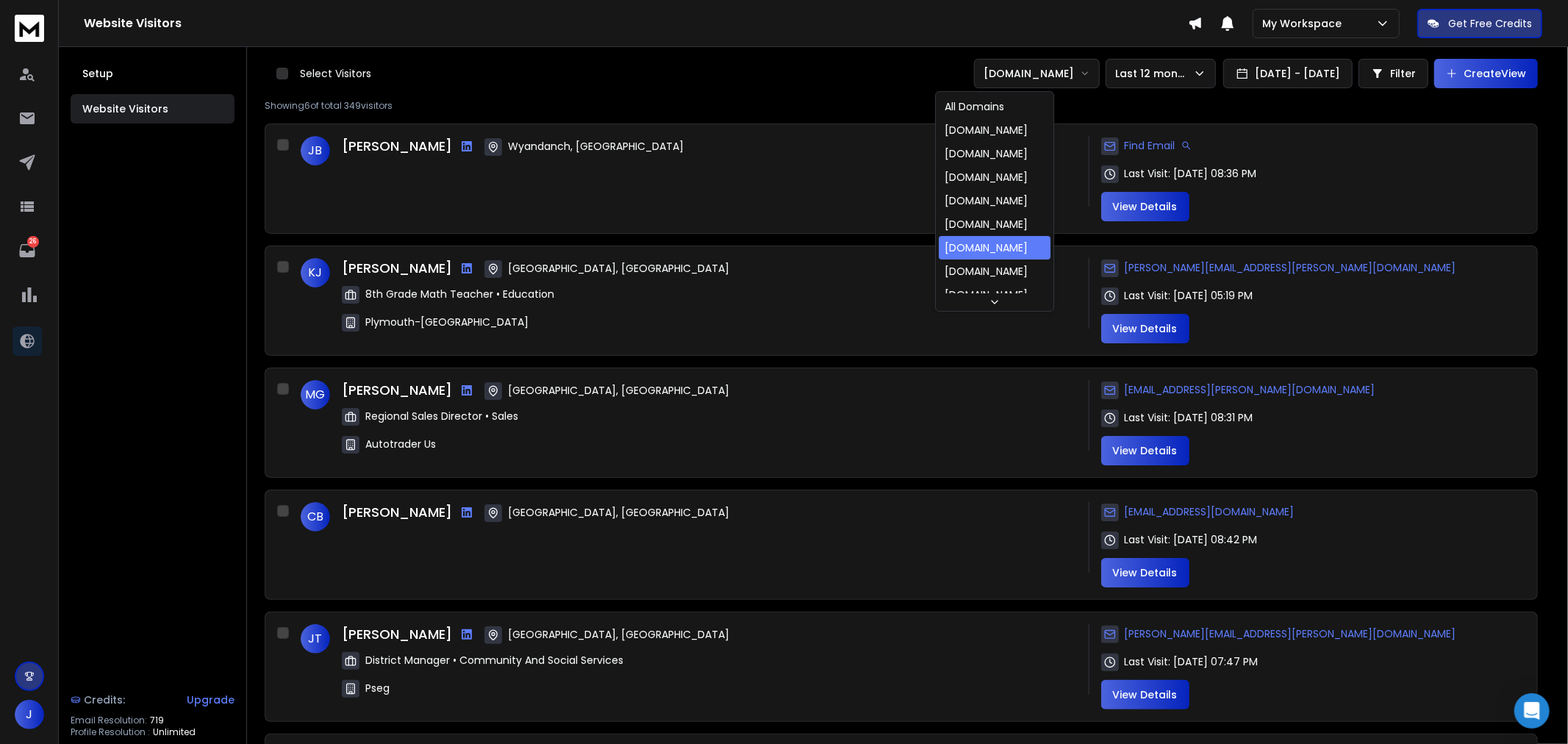
click at [1018, 63] on button "mycoachis.app" at bounding box center [1037, 73] width 126 height 30
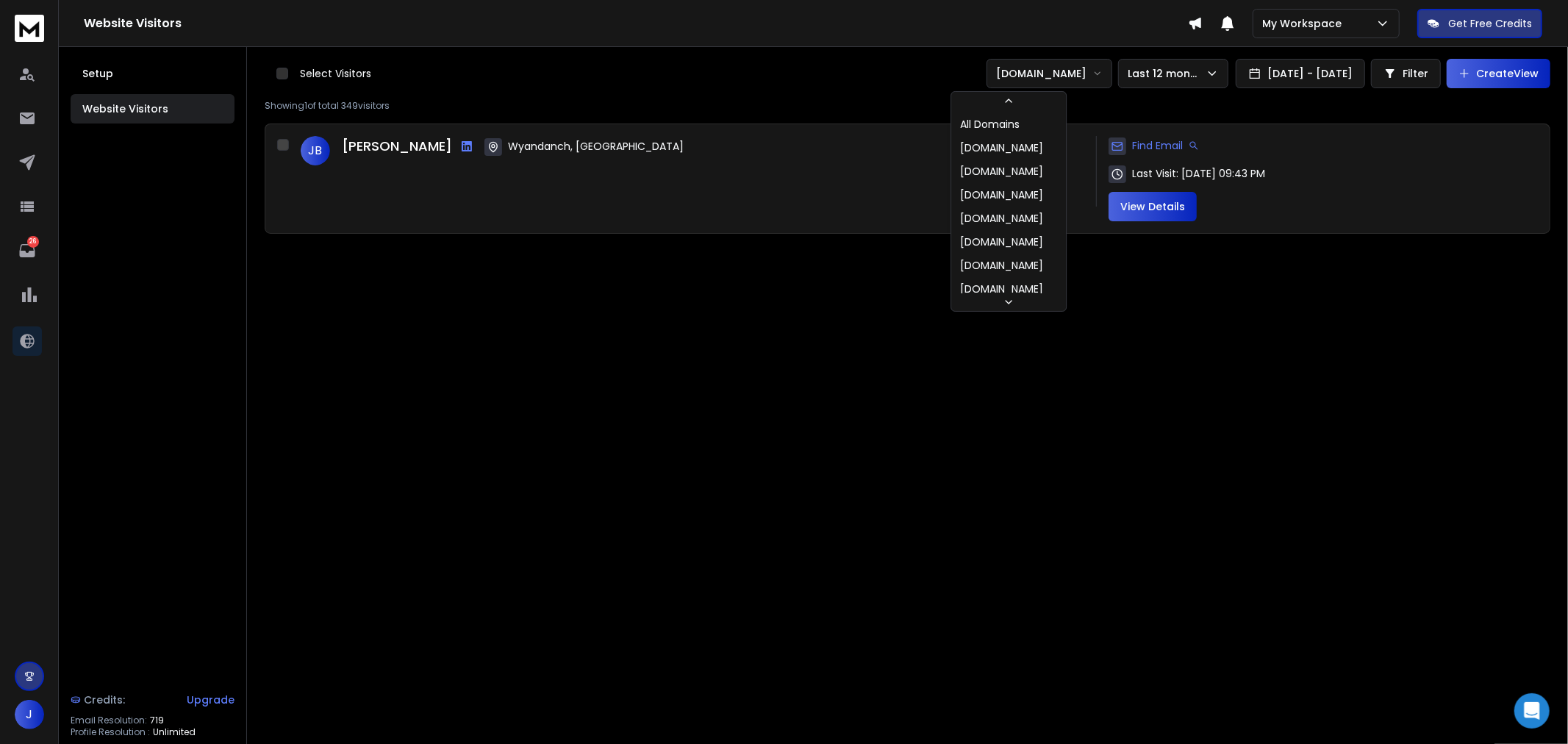
click at [1027, 75] on button "chroniclift.com" at bounding box center [1050, 73] width 126 height 30
click at [1042, 64] on button "mylonglife.app" at bounding box center [1050, 73] width 126 height 30
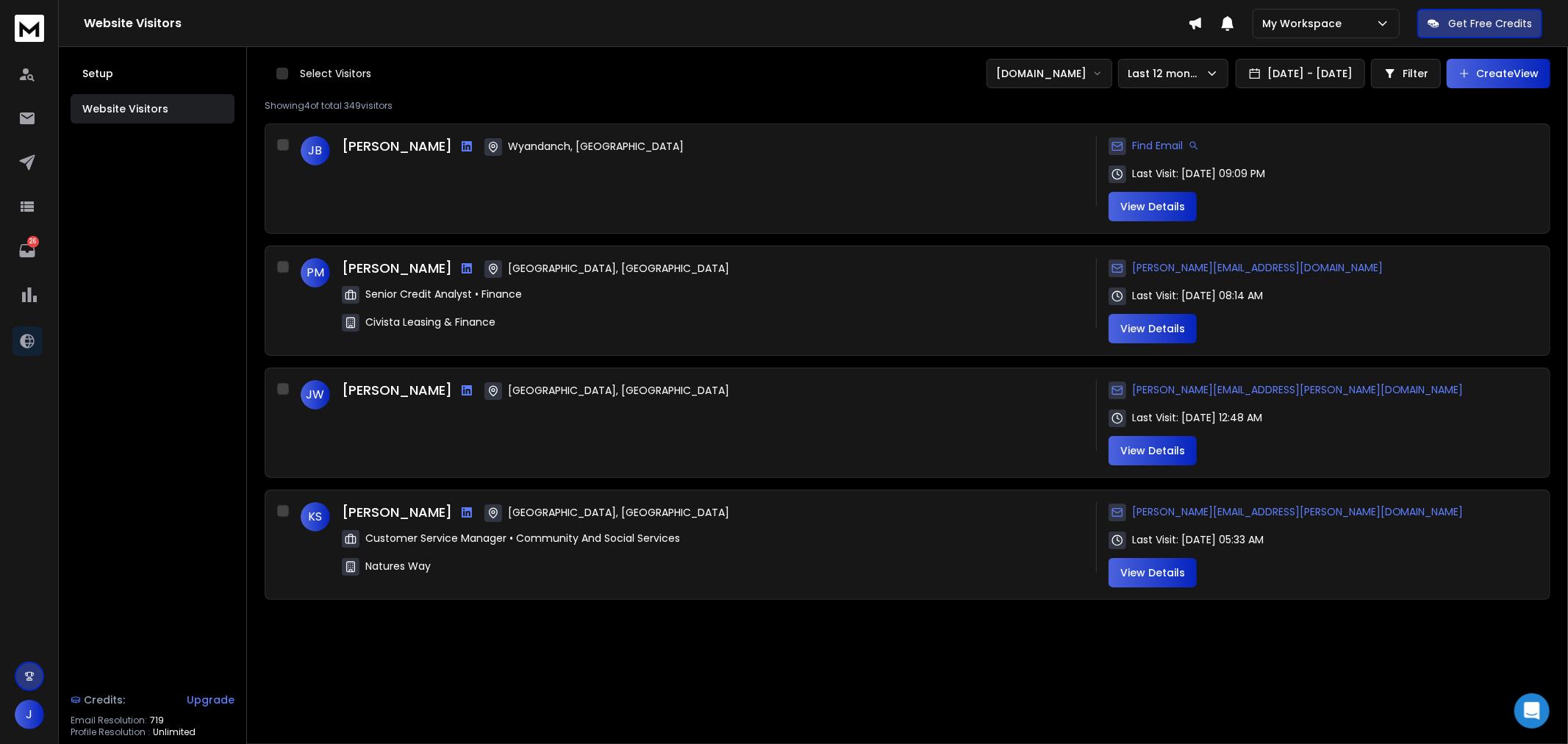
click at [1026, 76] on button "victoryinlife.org" at bounding box center [1050, 73] width 126 height 30
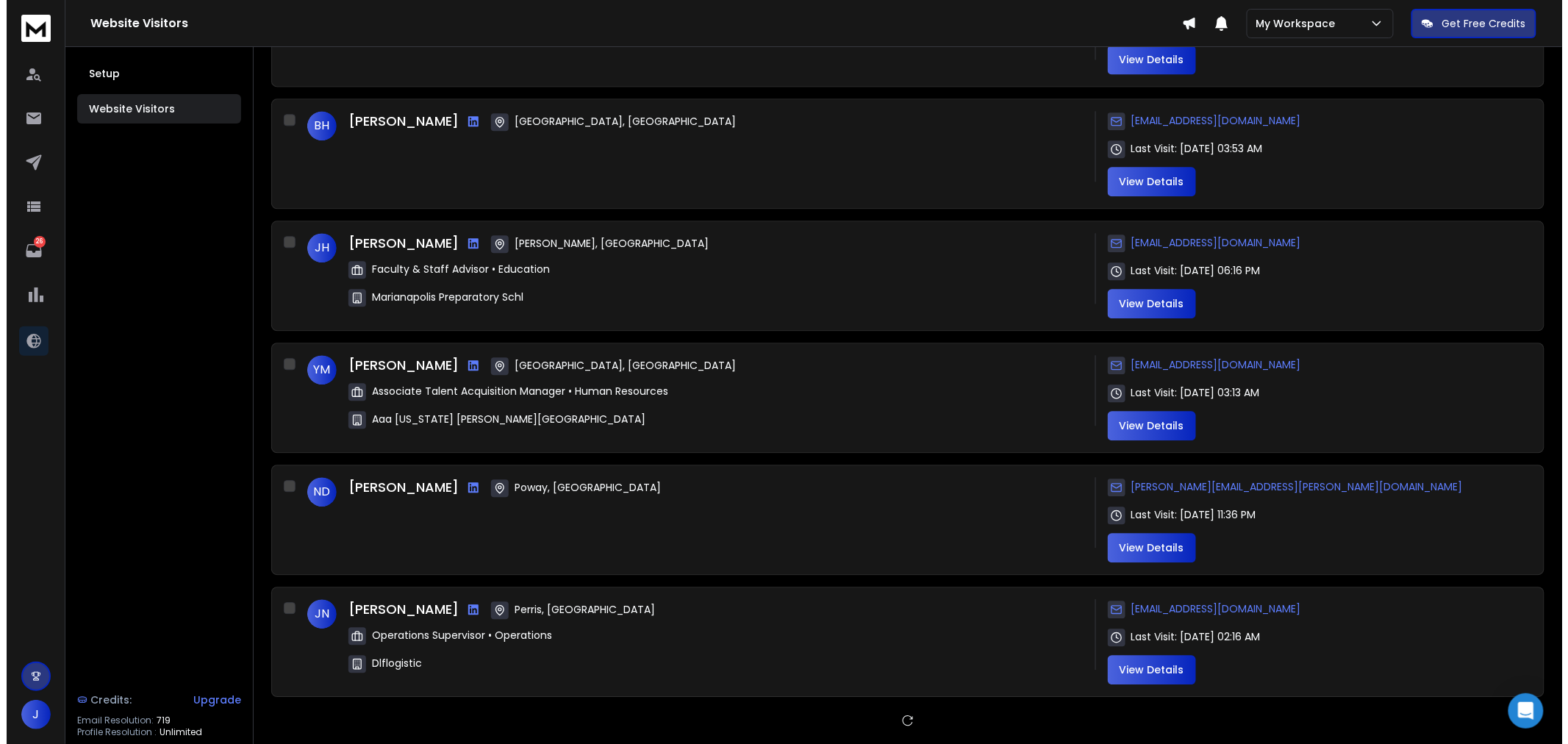
scroll to position [0, 0]
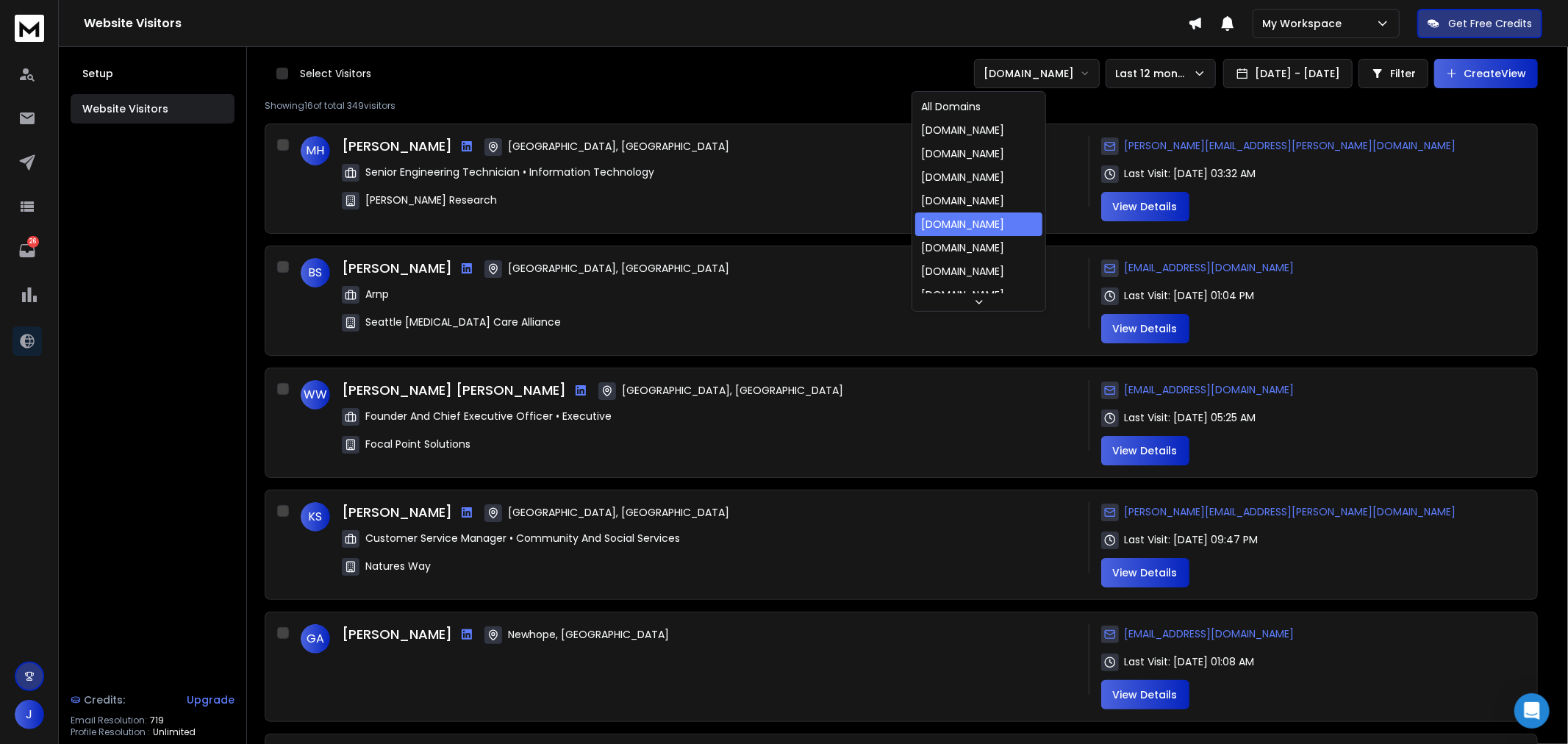
click at [1005, 75] on button "5minutevictory.com" at bounding box center [1037, 73] width 126 height 30
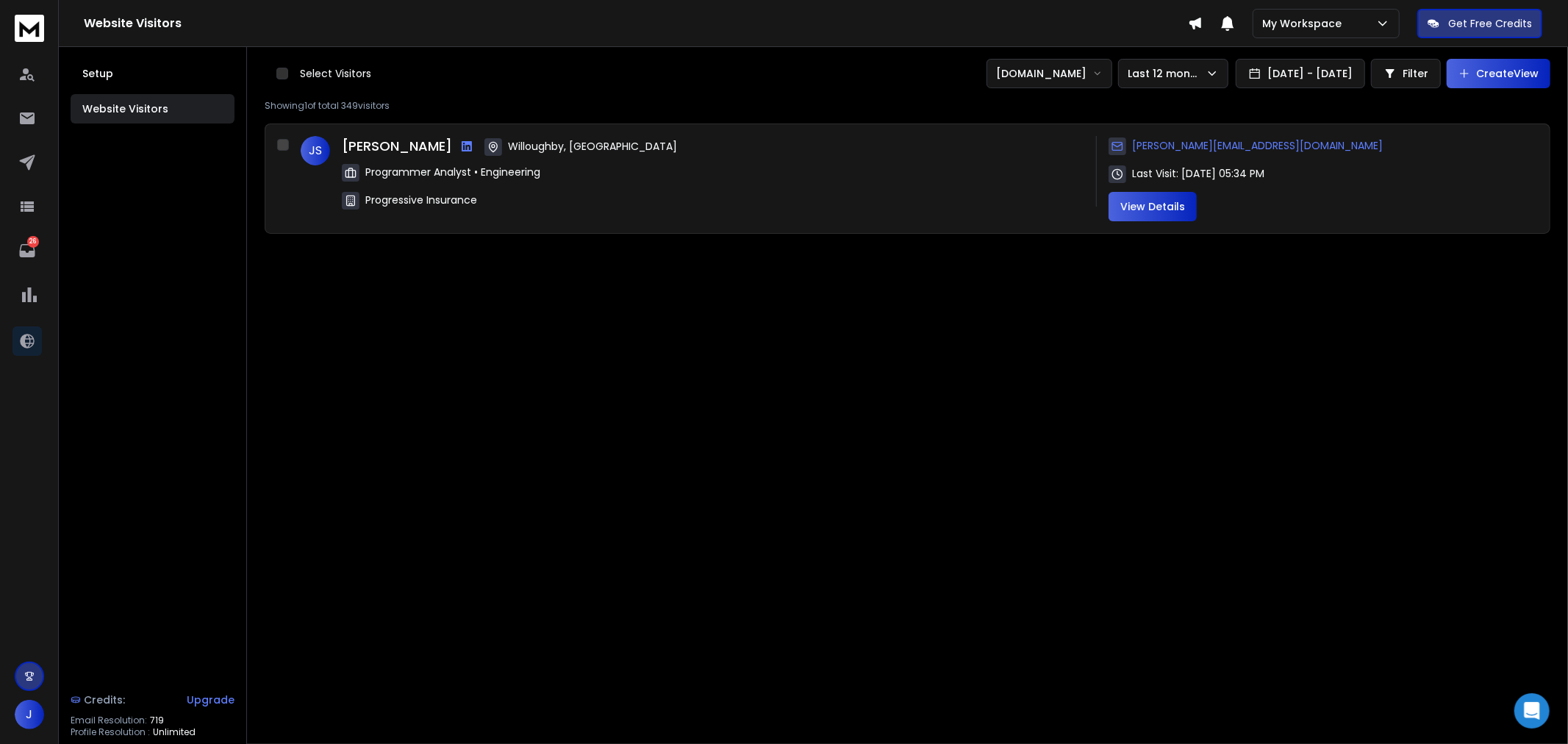
click at [1059, 74] on button "mylonglife.app" at bounding box center [1050, 73] width 126 height 30
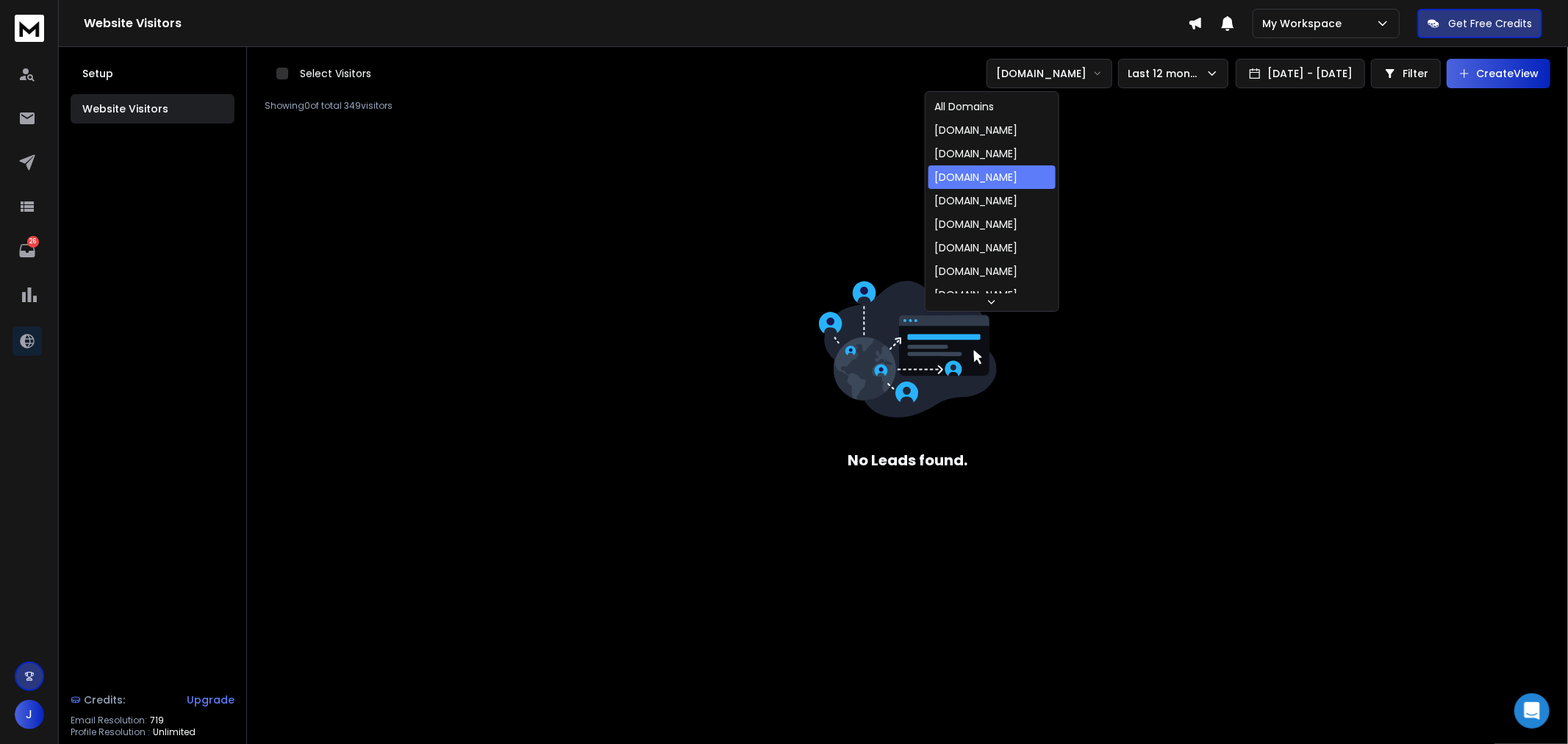
click at [1010, 78] on button "8minutetrainer.com" at bounding box center [1050, 73] width 126 height 30
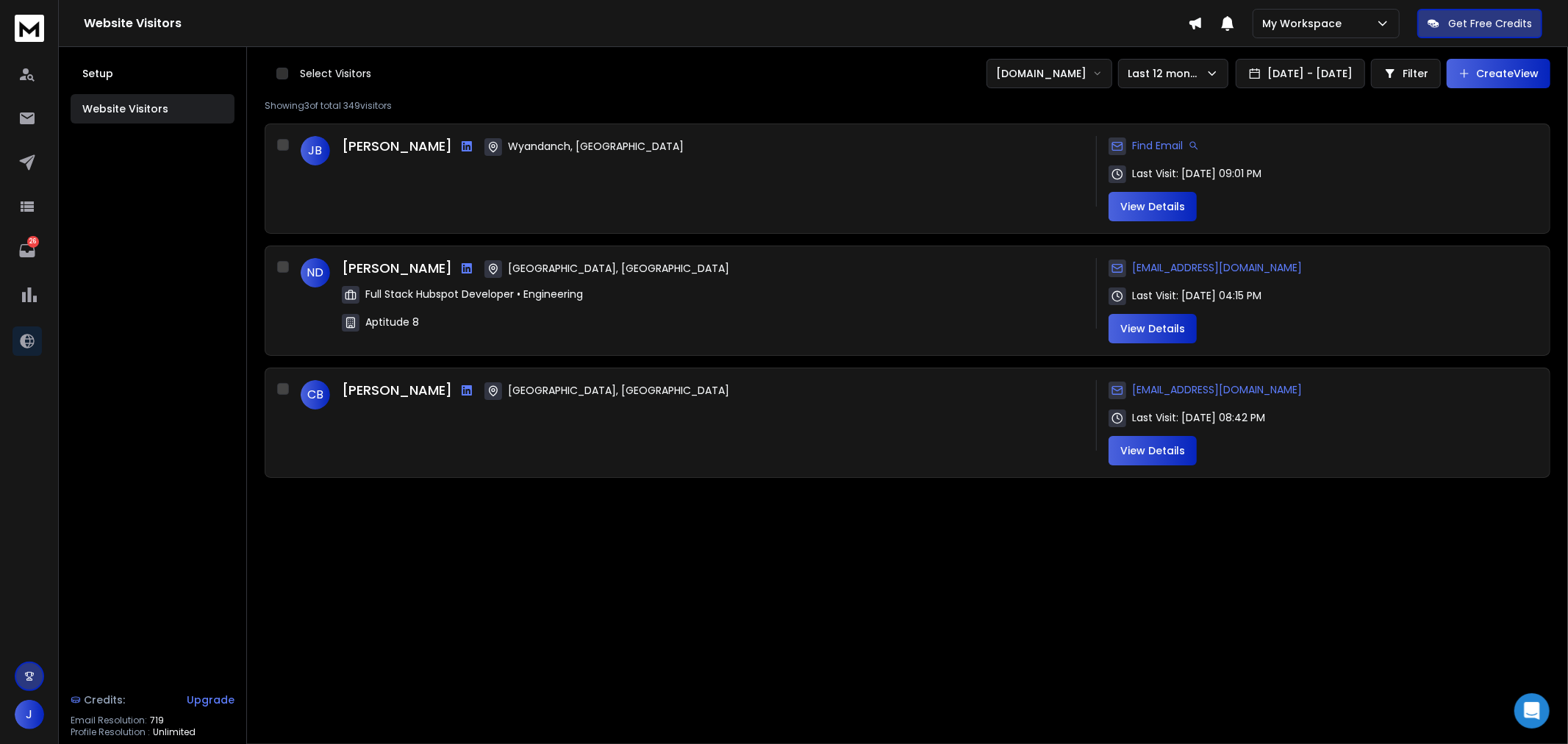
click at [857, 74] on div "Select Visitors" at bounding box center [584, 73] width 640 height 30
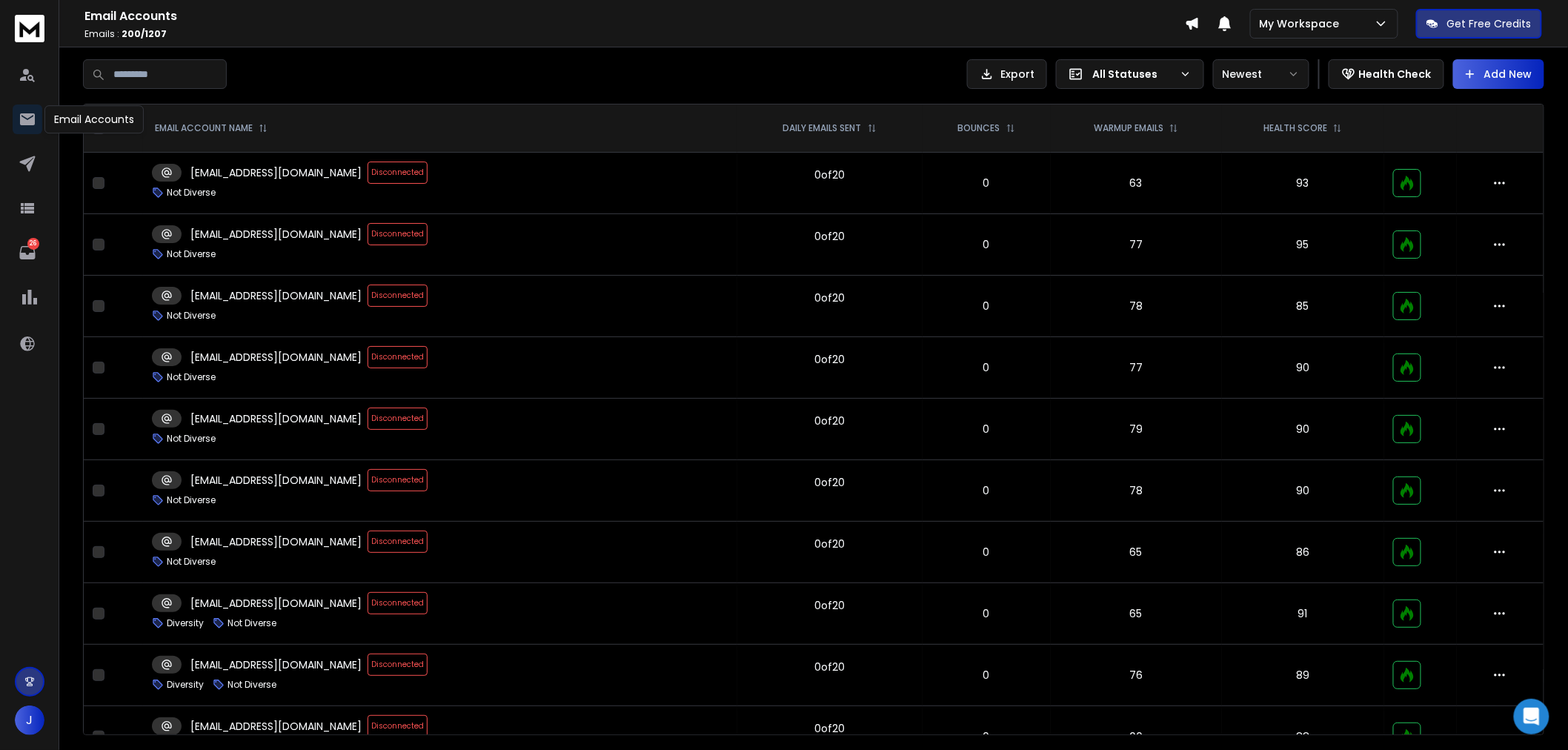
scroll to position [8534, 0]
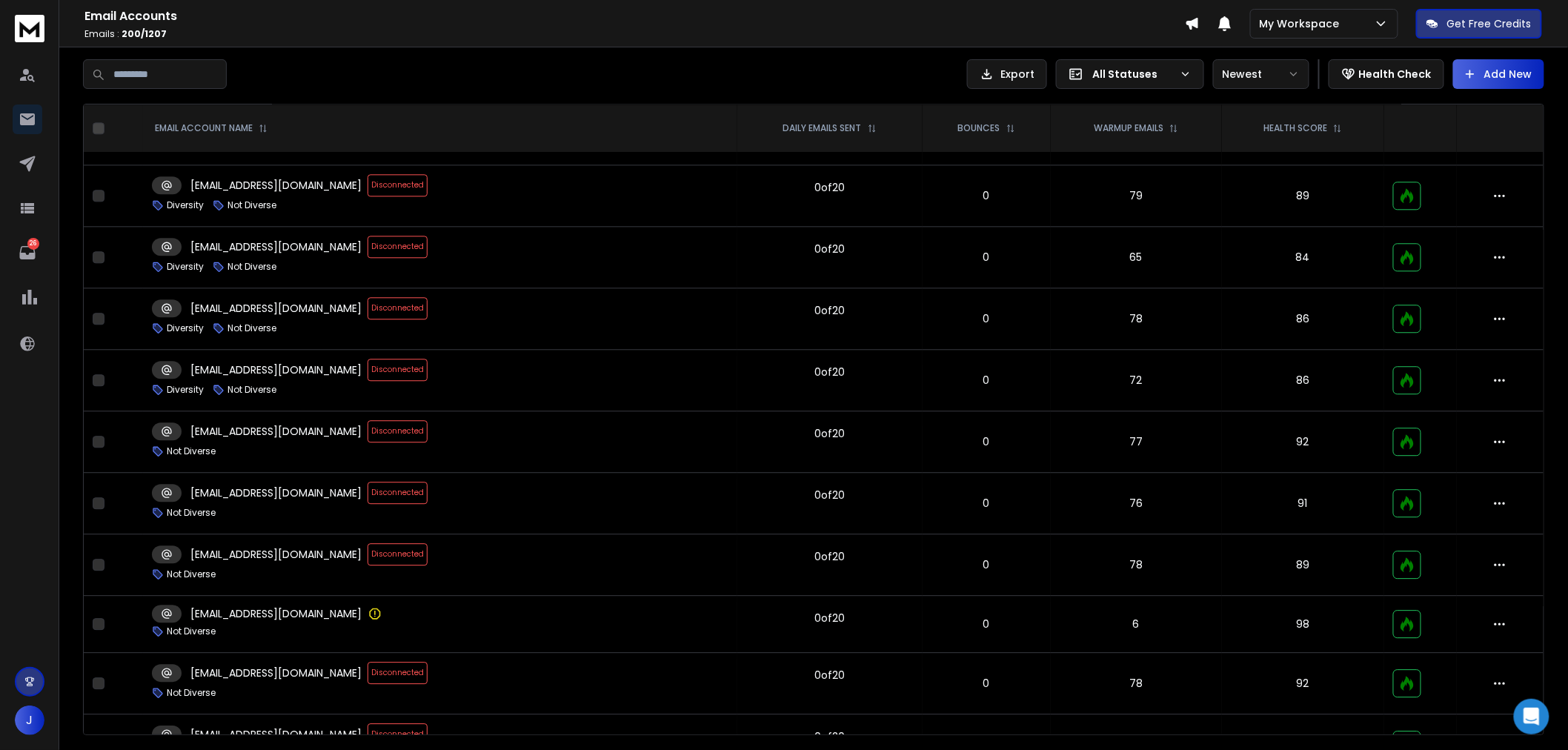
click at [1488, 71] on button "Add New" at bounding box center [1499, 73] width 91 height 30
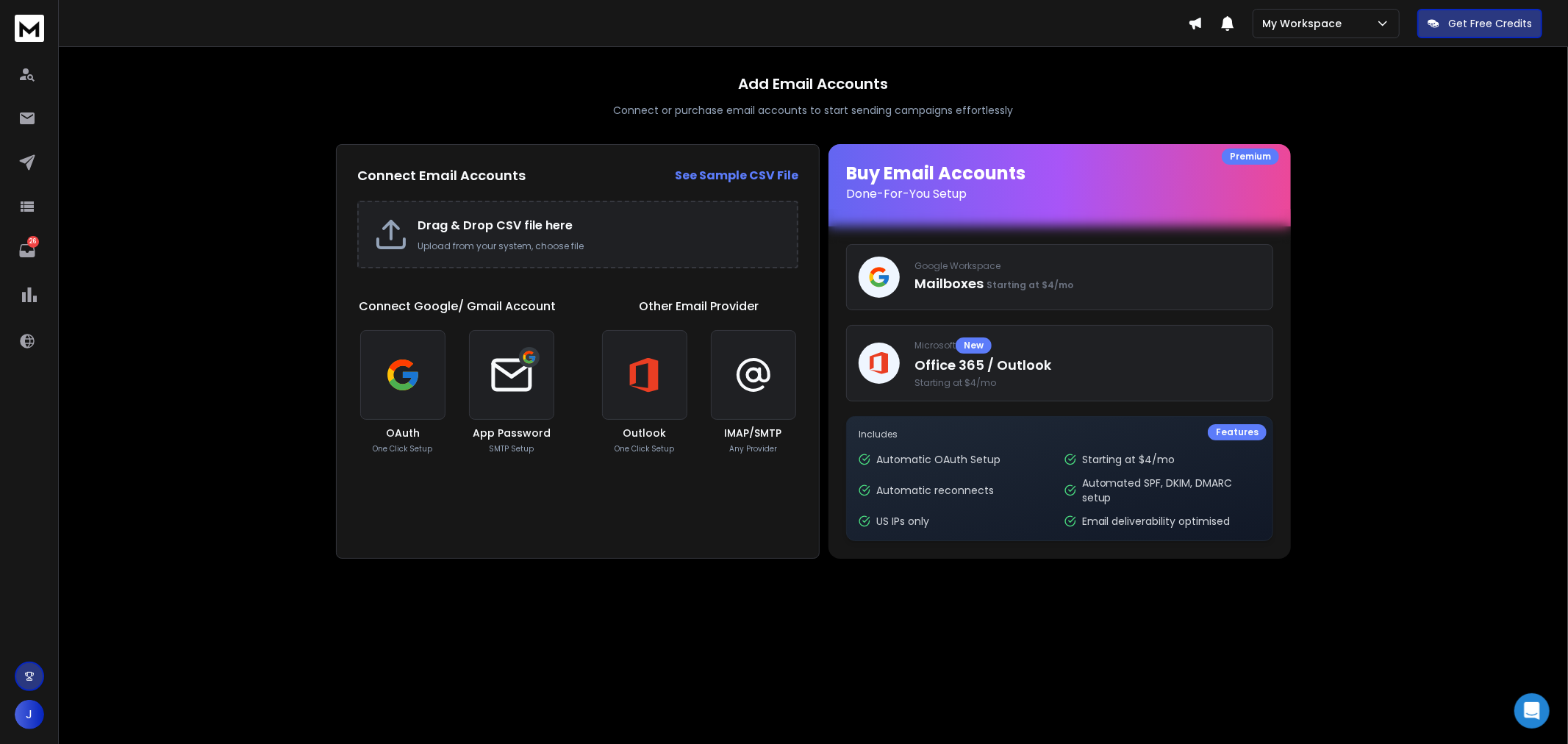
click at [548, 233] on h2 "Drag & Drop CSV file here" at bounding box center [599, 226] width 365 height 18
type input "**********"
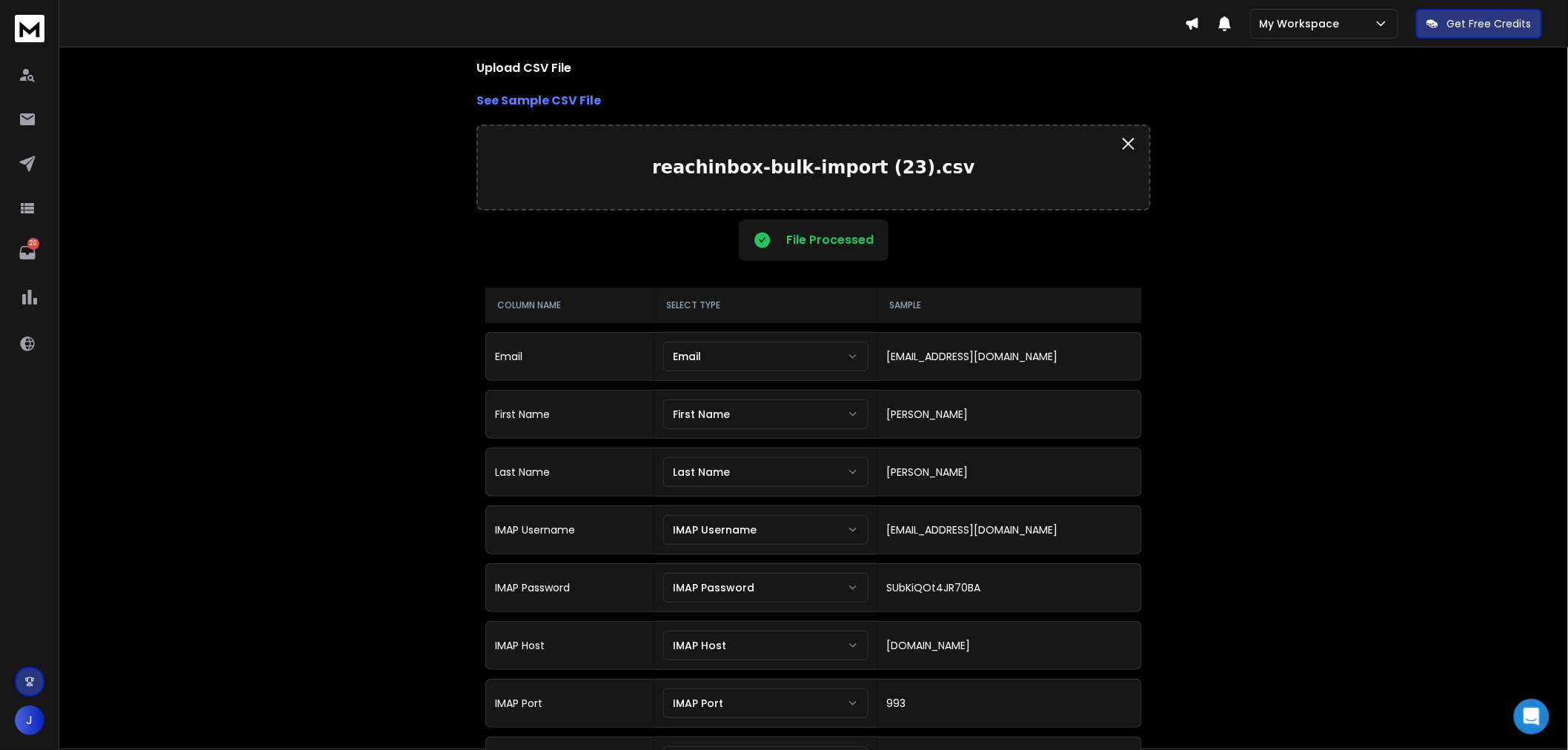
click at [1123, 142] on icon at bounding box center [1129, 143] width 12 height 12
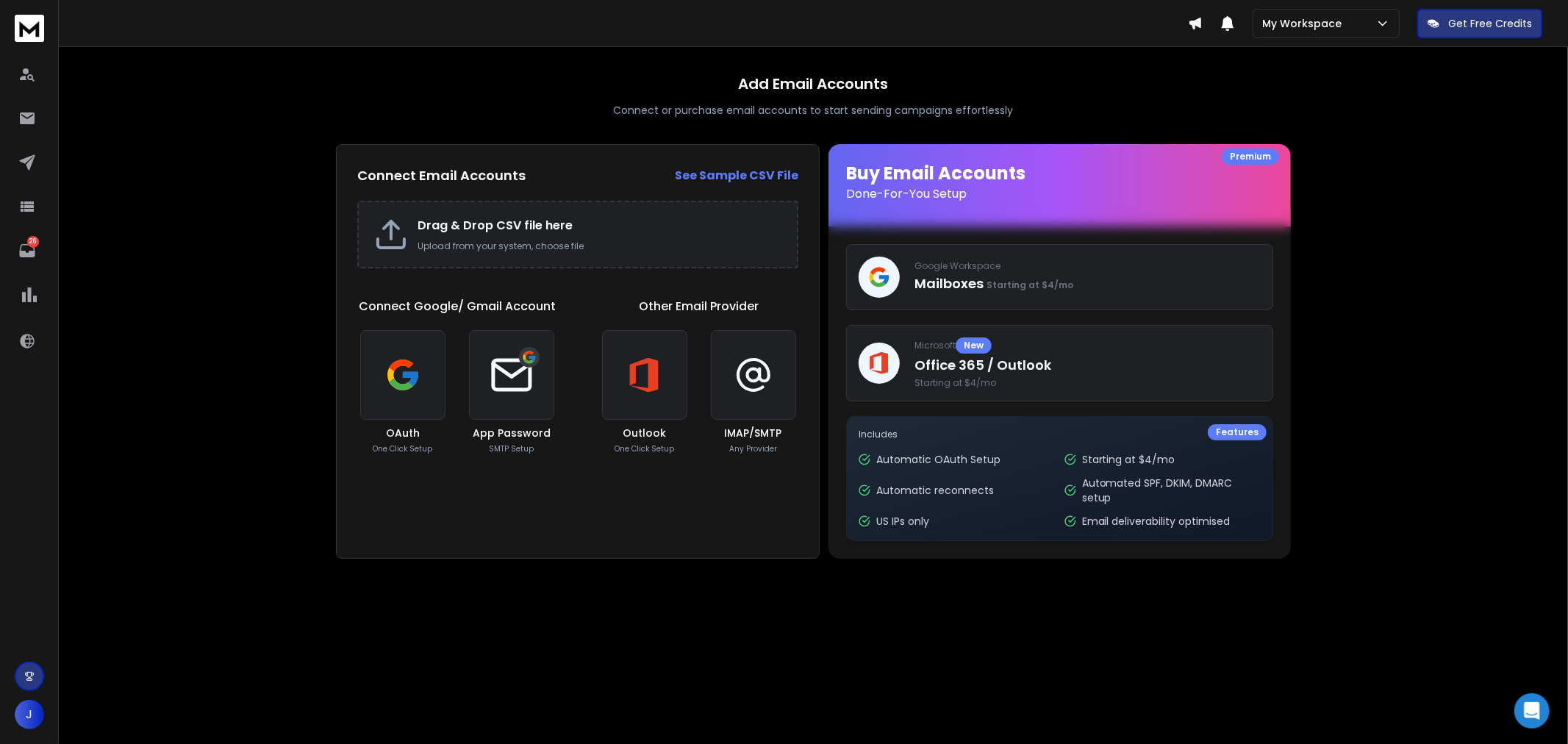
click at [554, 237] on div "Drag & Drop CSV file here Upload from your system, choose file" at bounding box center [599, 234] width 365 height 35
type input "**********"
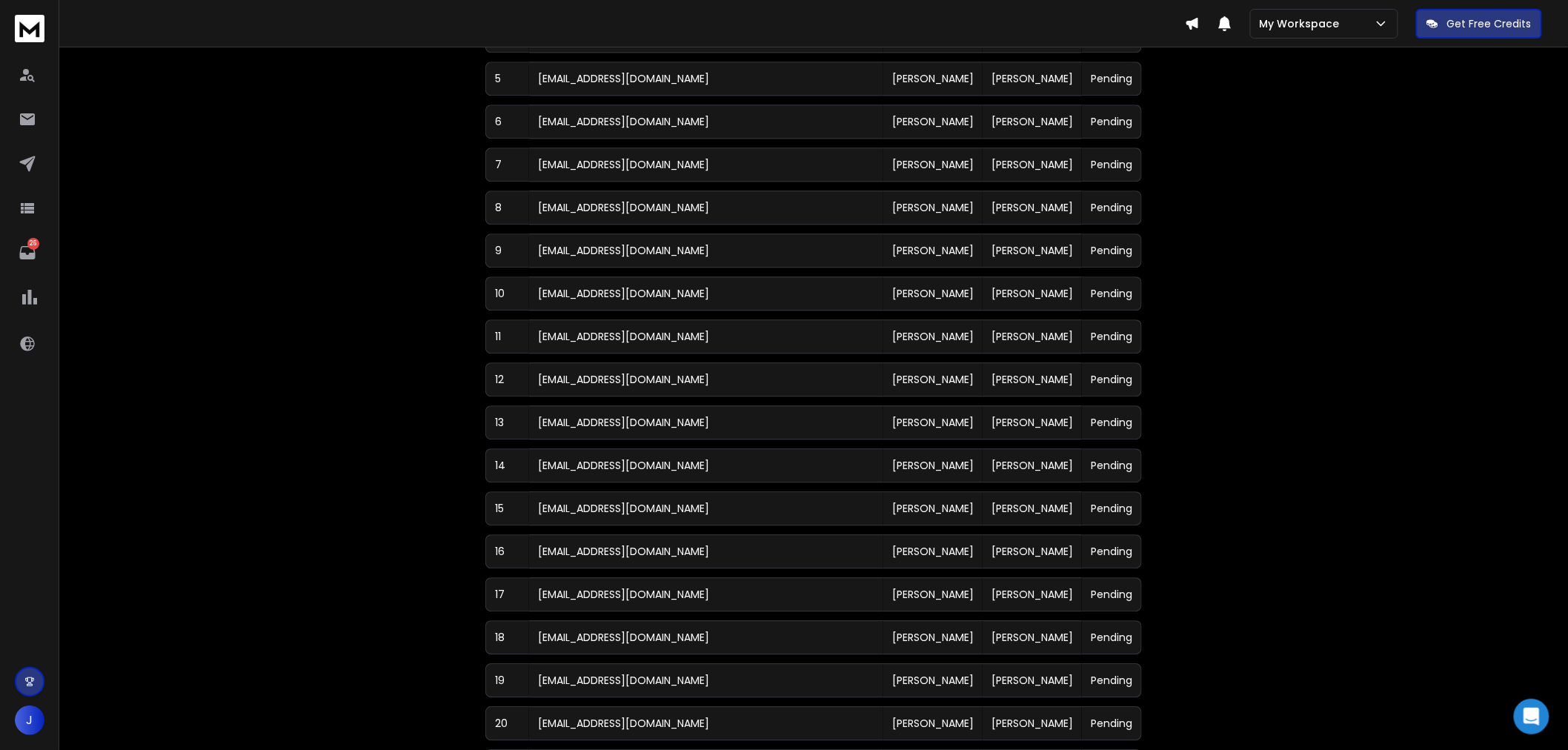
scroll to position [1070, 0]
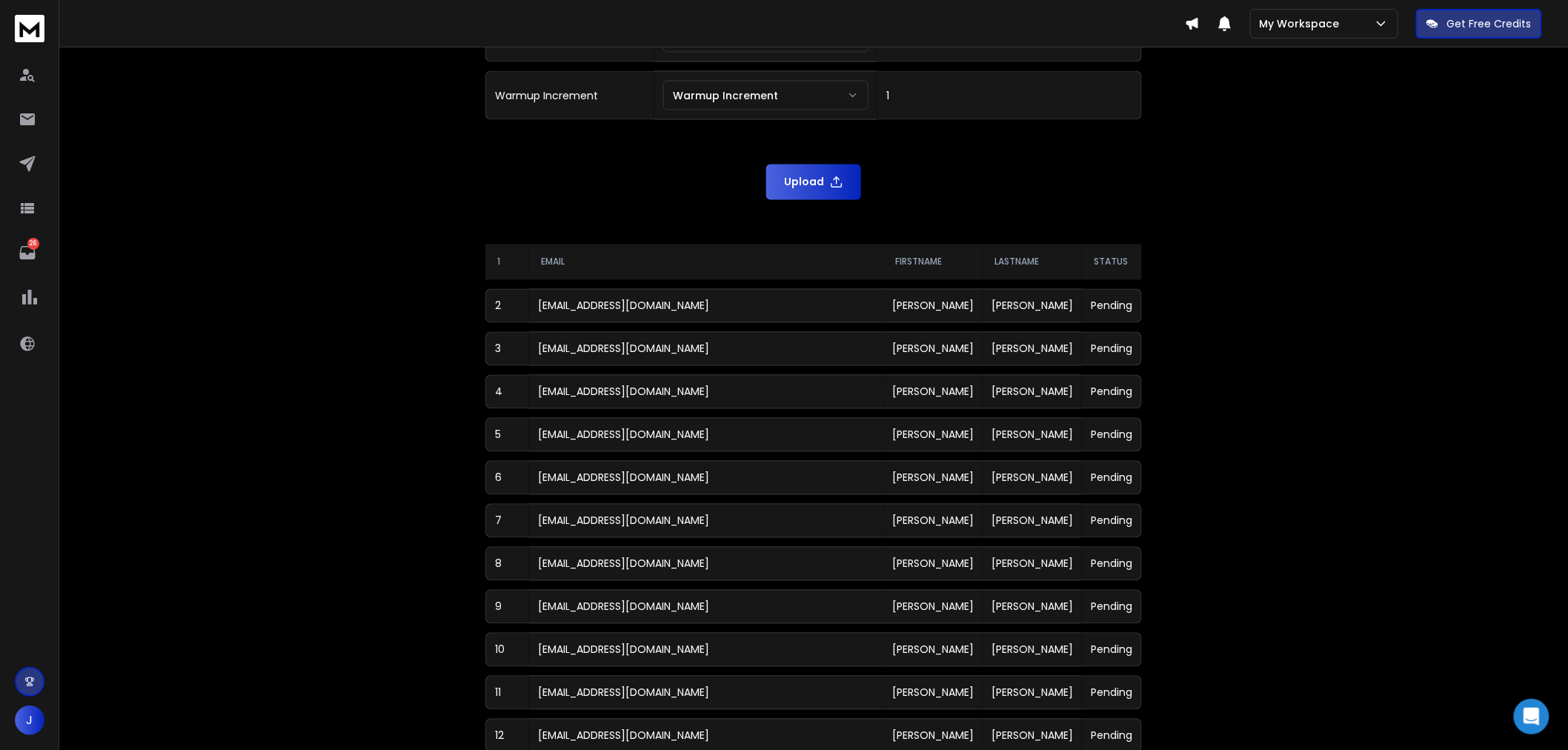
click at [794, 175] on p "Upload" at bounding box center [804, 182] width 40 height 15
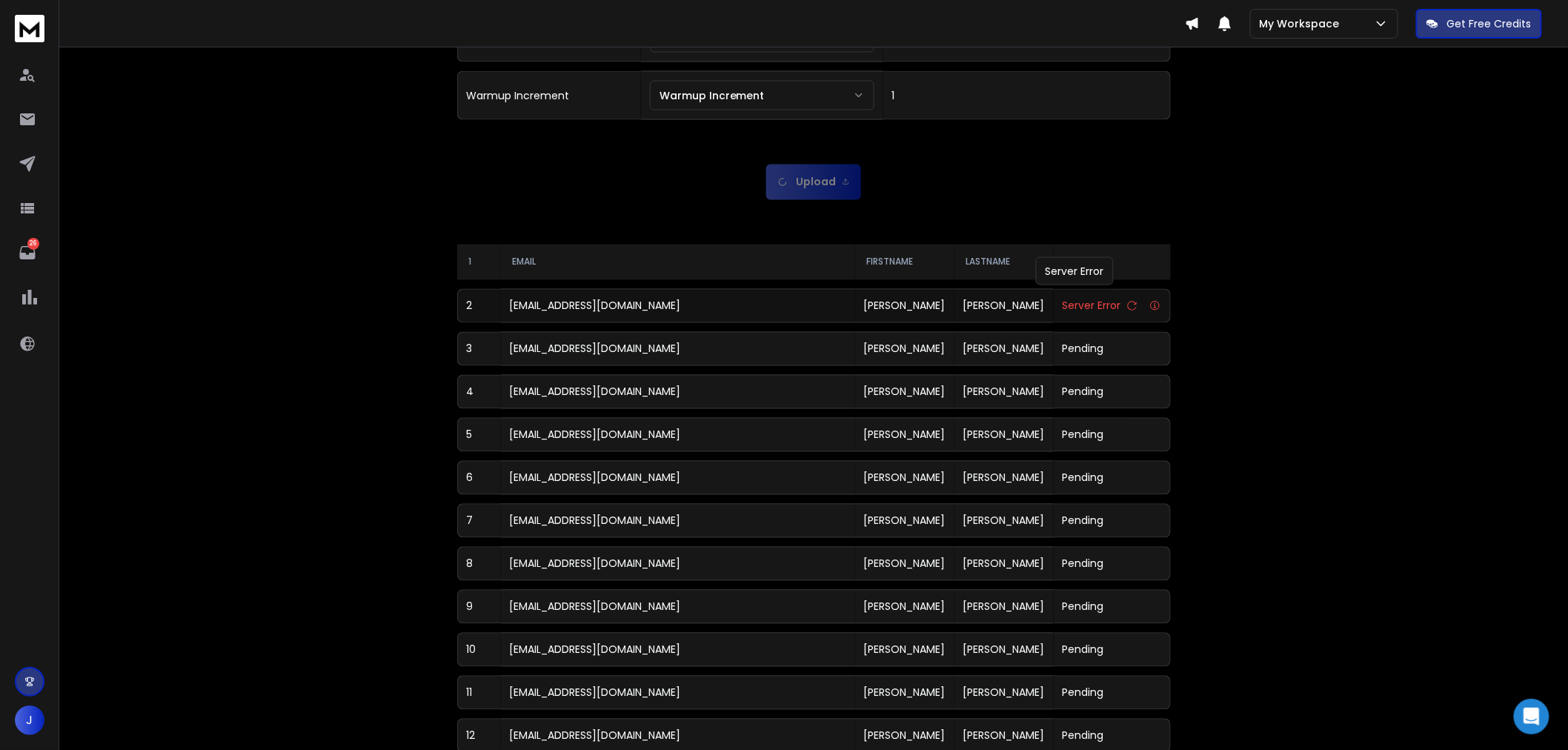
click at [1150, 300] on icon at bounding box center [1155, 306] width 12 height 12
drag, startPoint x: 710, startPoint y: 293, endPoint x: 616, endPoint y: 297, distance: 94.1
click at [616, 297] on td "hkjk4@dropweight.forum" at bounding box center [678, 307] width 354 height 34
copy td "dropweight.forum"
click at [1150, 343] on icon at bounding box center [1155, 348] width 12 height 12
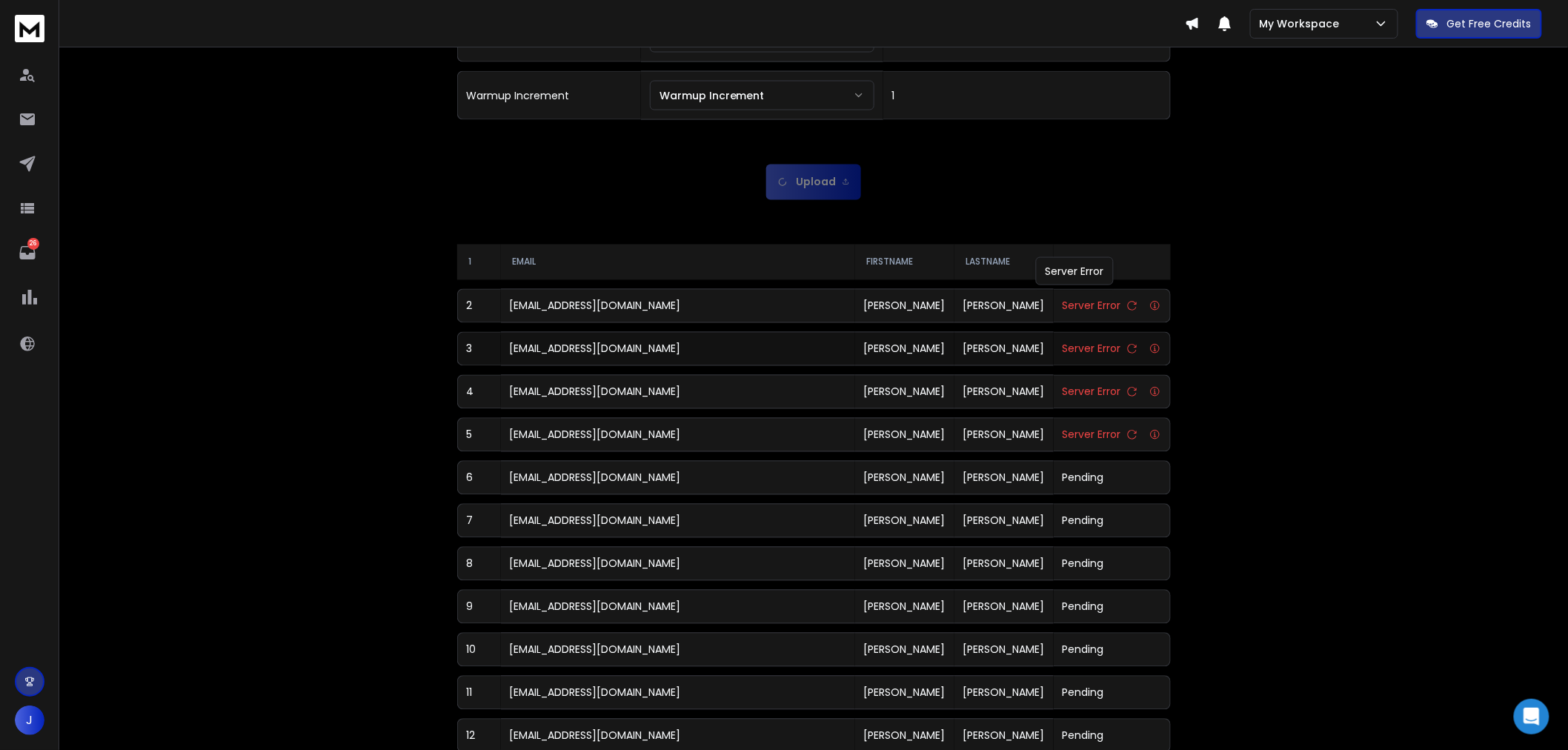
click at [1154, 303] on icon at bounding box center [1155, 304] width 2 height 2
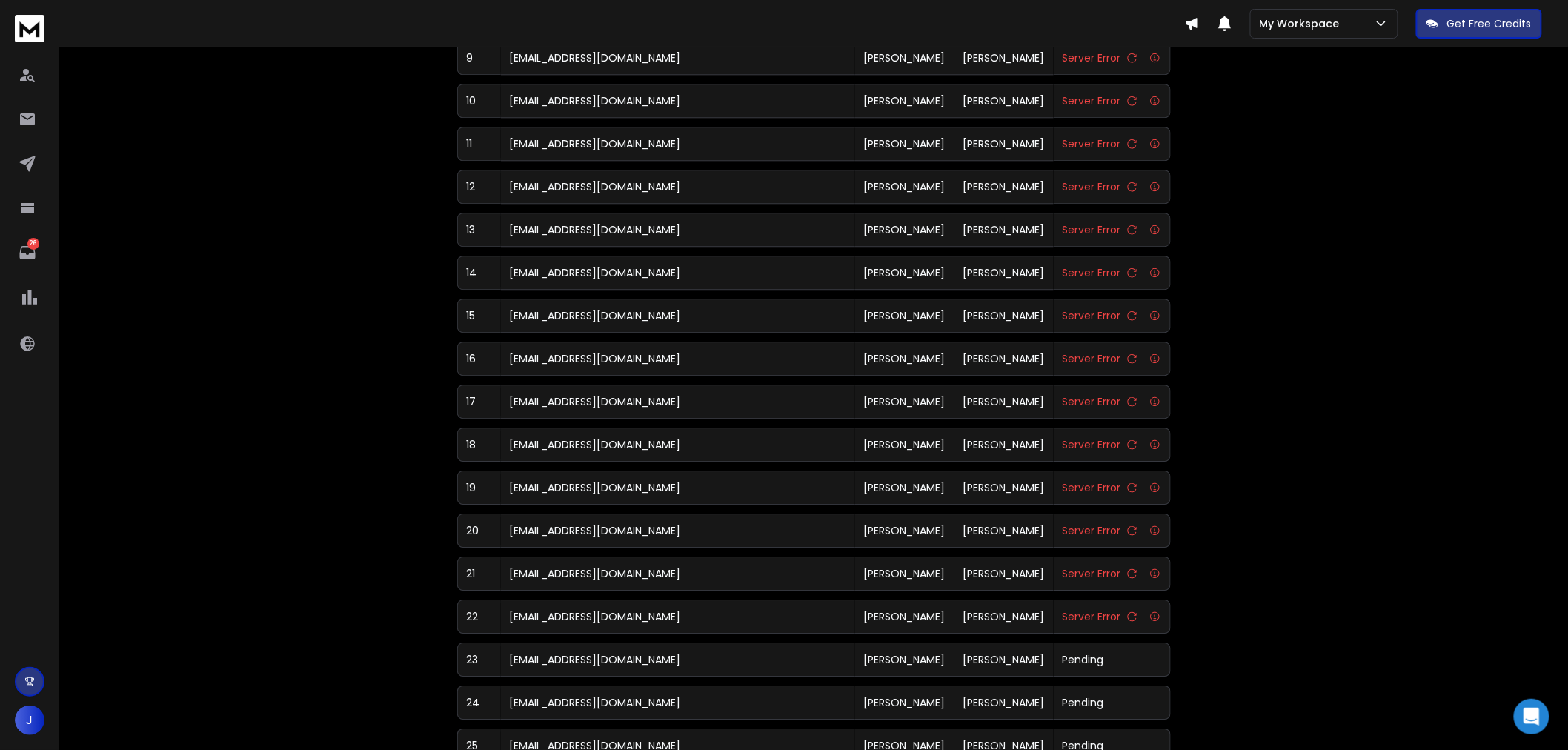
scroll to position [1426, 0]
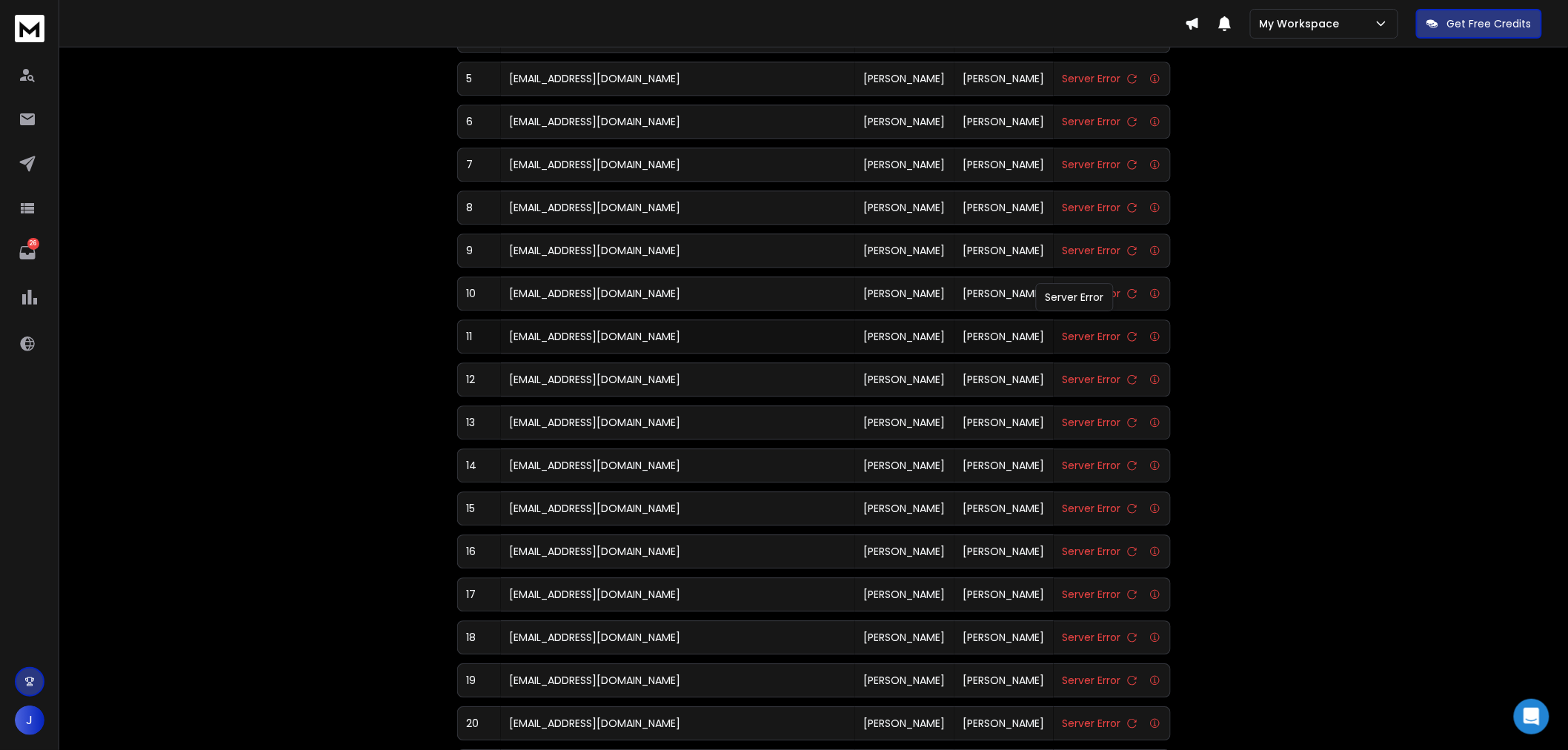
click at [1150, 330] on icon at bounding box center [1155, 336] width 12 height 12
click at [18, 124] on icon at bounding box center [27, 120] width 18 height 18
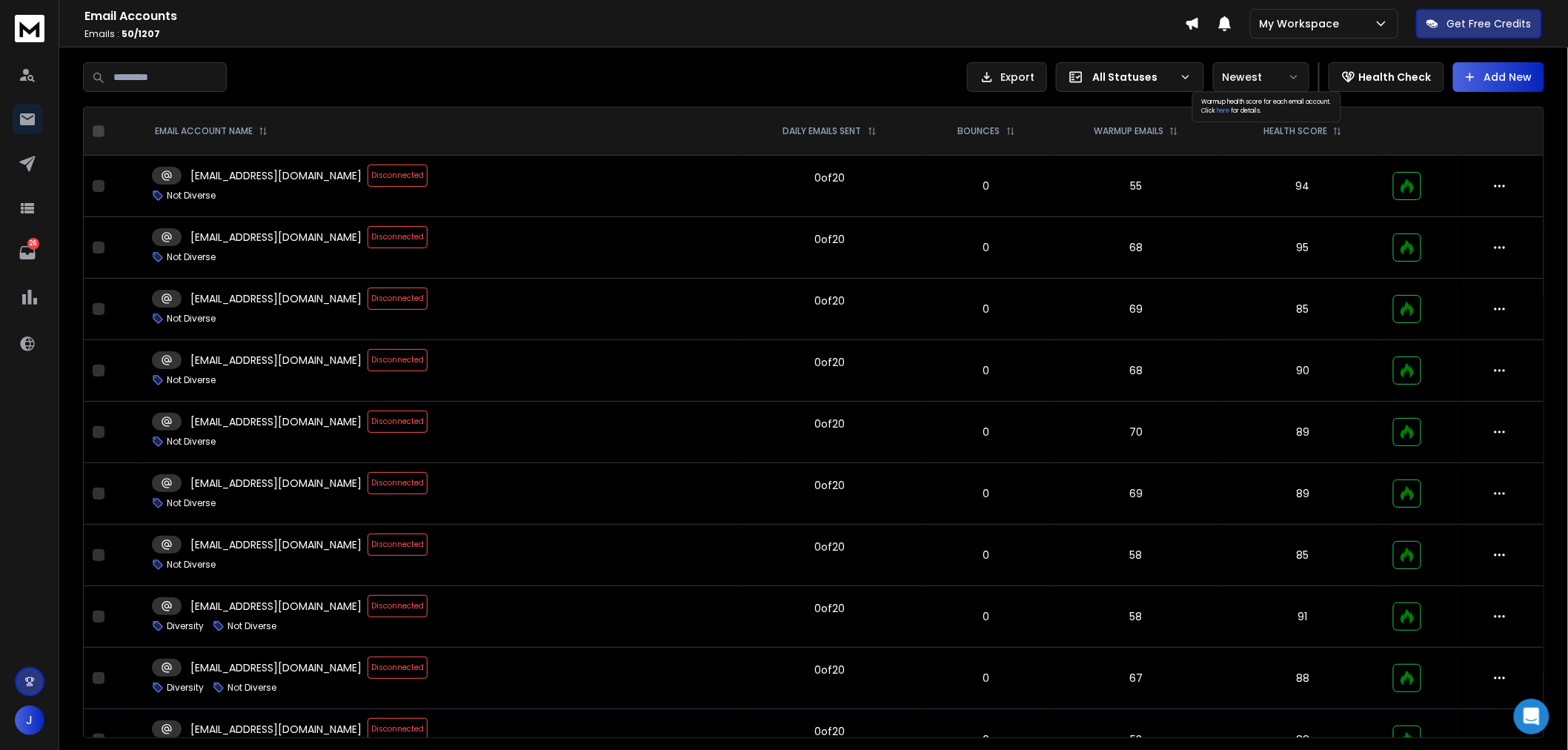
click at [1290, 133] on p "HEALTH SCORE" at bounding box center [1296, 131] width 64 height 12
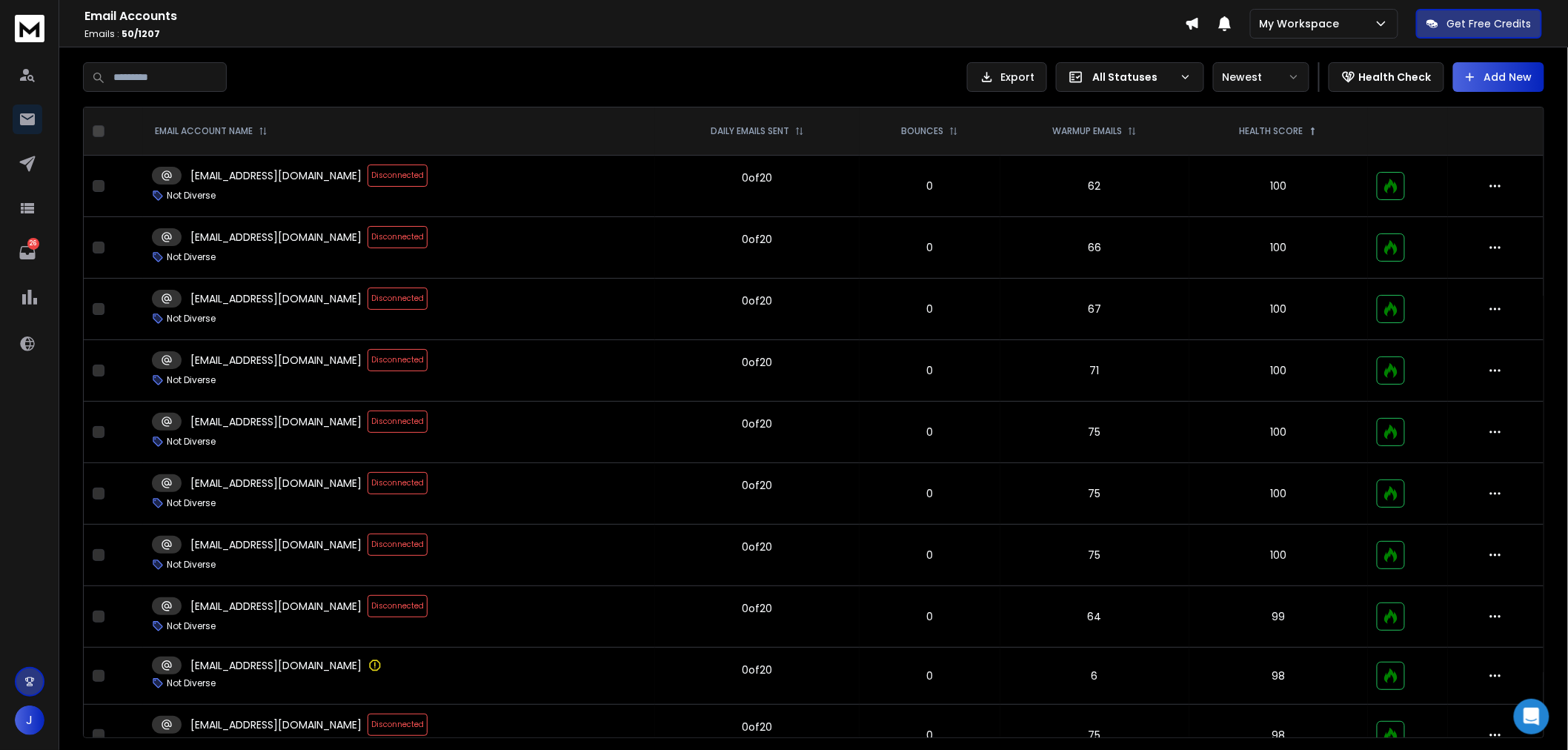
click at [1302, 134] on div "HEALTH SCORE" at bounding box center [1279, 131] width 155 height 12
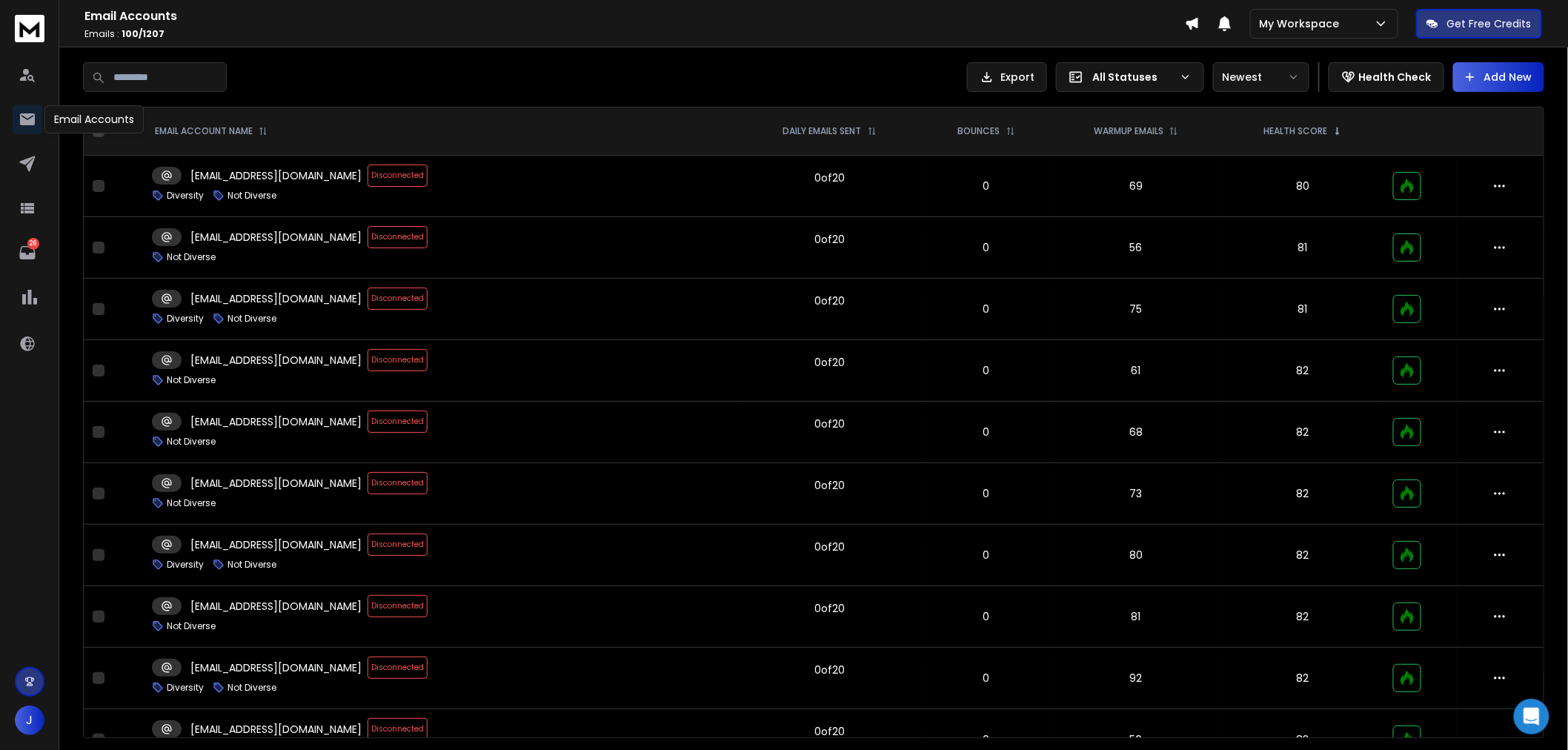
click at [25, 119] on icon at bounding box center [27, 120] width 18 height 18
click at [1504, 69] on button "Add New" at bounding box center [1499, 77] width 91 height 30
